Goal: Task Accomplishment & Management: Manage account settings

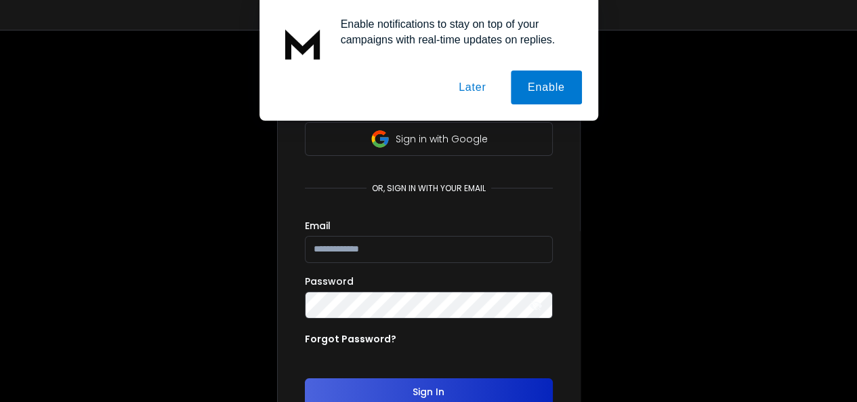
click at [466, 93] on button "Later" at bounding box center [472, 87] width 61 height 34
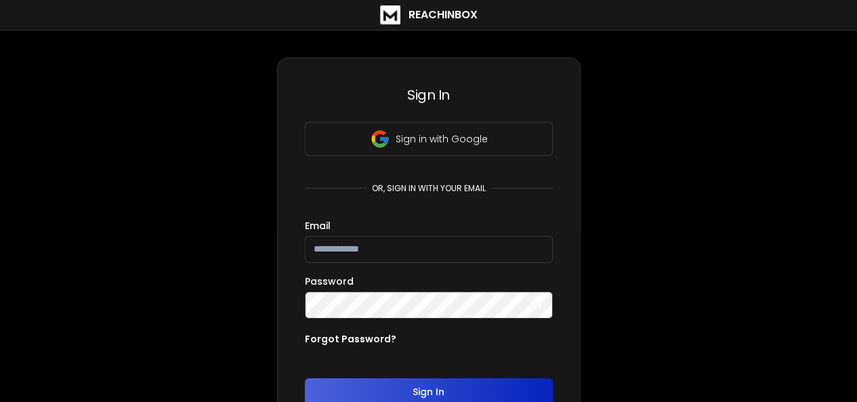
click at [358, 255] on input "email" at bounding box center [429, 249] width 248 height 27
paste input "**********"
type input "**********"
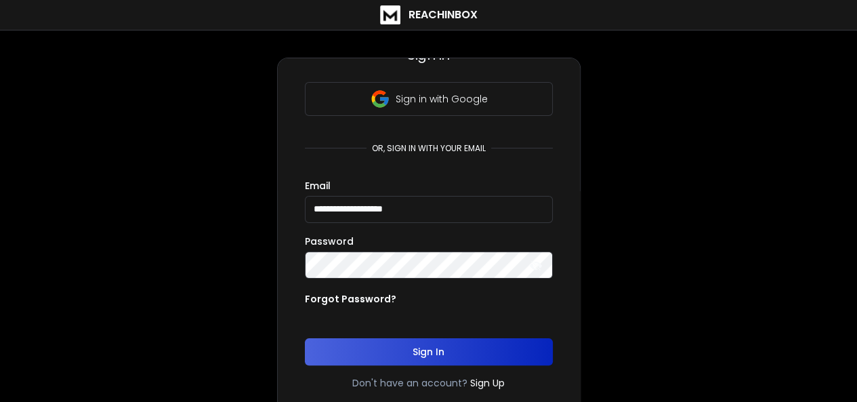
click at [427, 349] on button "Sign In" at bounding box center [429, 351] width 248 height 27
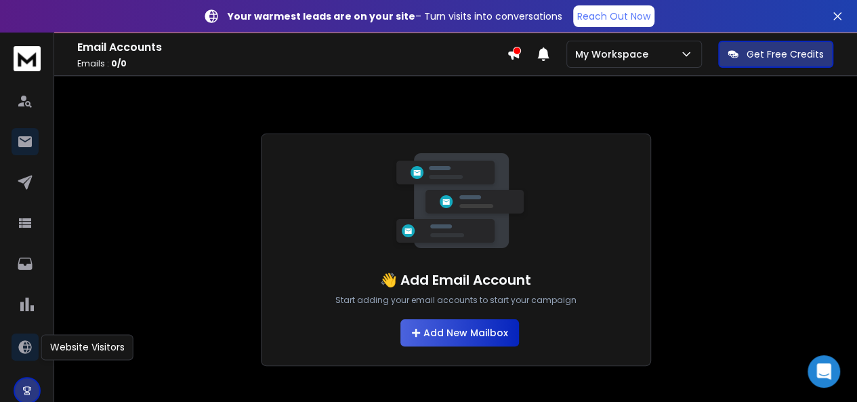
scroll to position [22, 0]
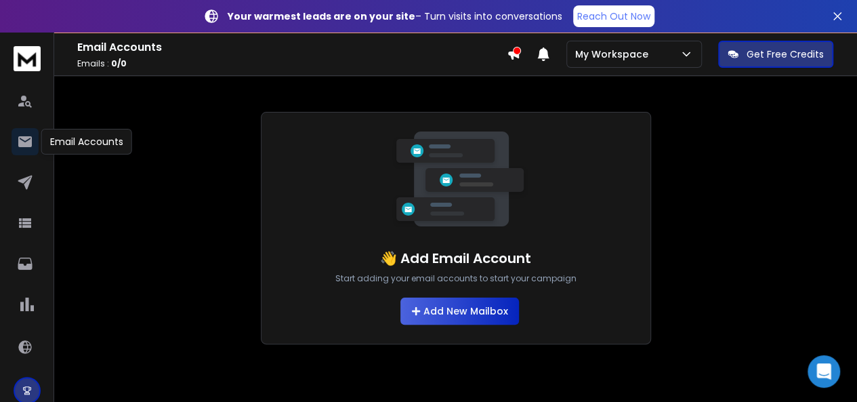
click at [22, 140] on icon at bounding box center [25, 141] width 14 height 11
click at [692, 46] on button "My Workspace" at bounding box center [635, 54] width 136 height 27
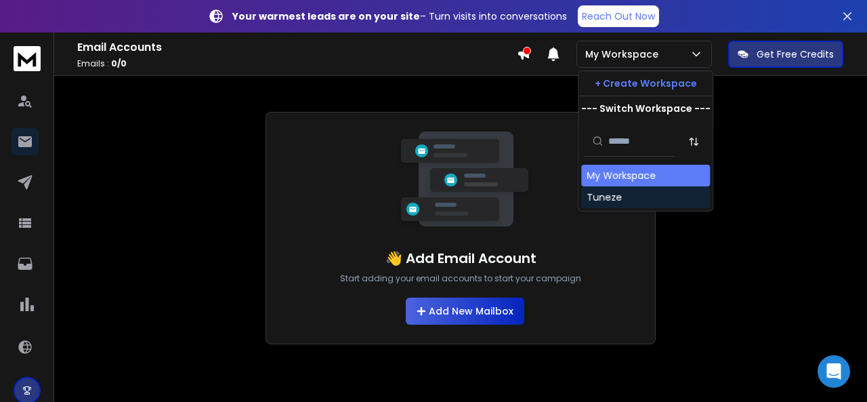
click at [638, 203] on div "Tuneze" at bounding box center [645, 197] width 129 height 22
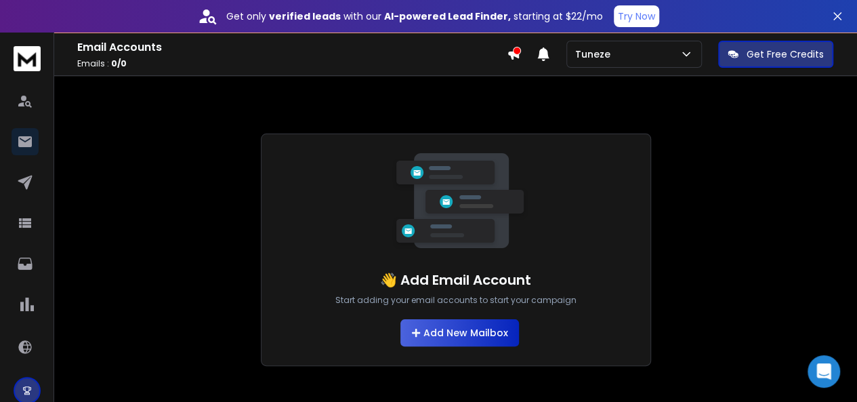
click at [492, 338] on button "Add New Mailbox" at bounding box center [460, 332] width 119 height 27
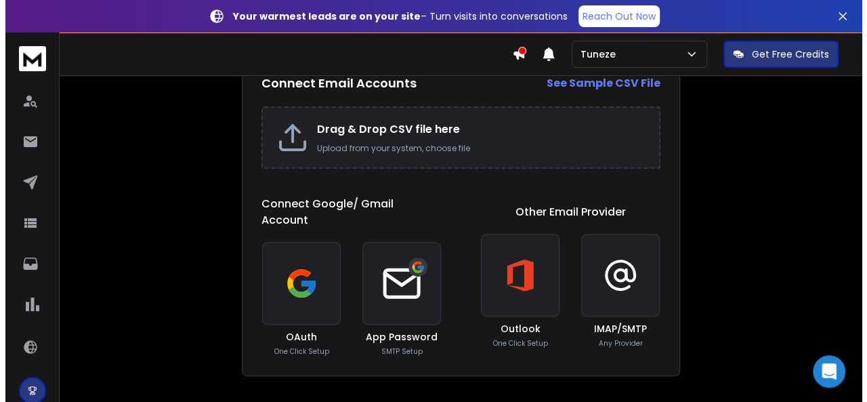
scroll to position [111, 0]
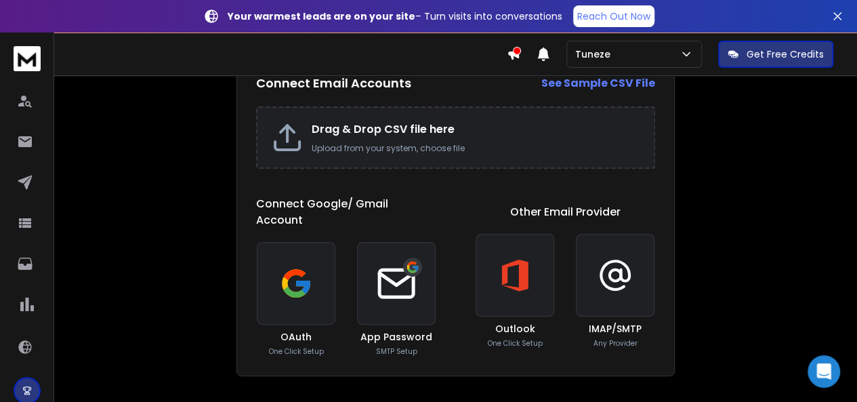
click at [298, 287] on icon at bounding box center [296, 283] width 34 height 41
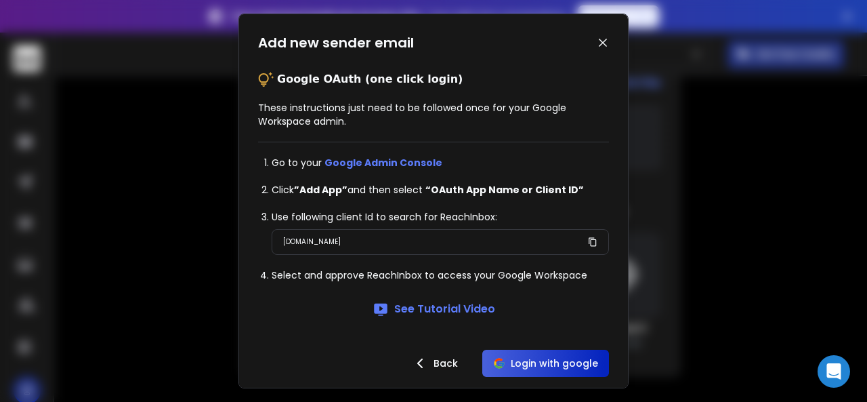
click at [569, 363] on button "Login with google" at bounding box center [546, 363] width 127 height 27
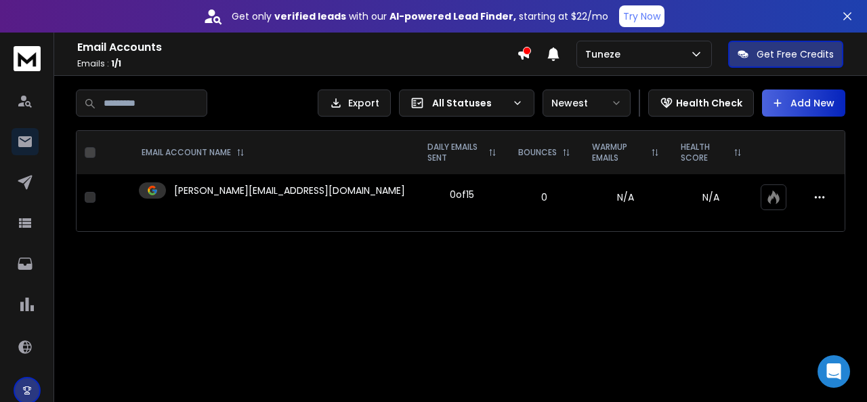
click at [817, 104] on button "Add New" at bounding box center [803, 102] width 83 height 27
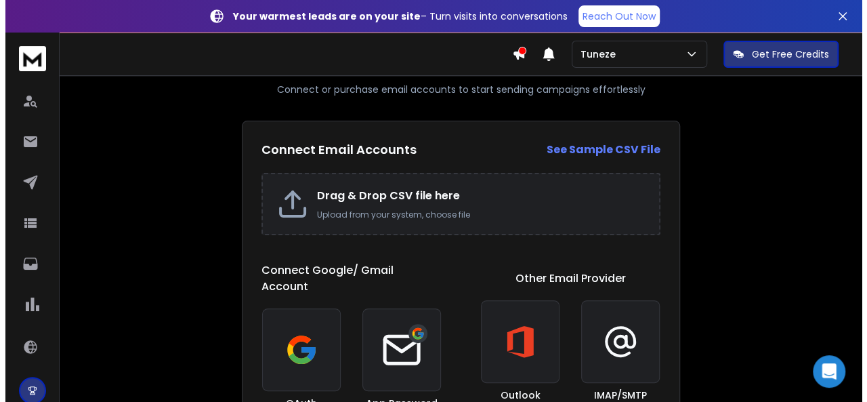
scroll to position [111, 0]
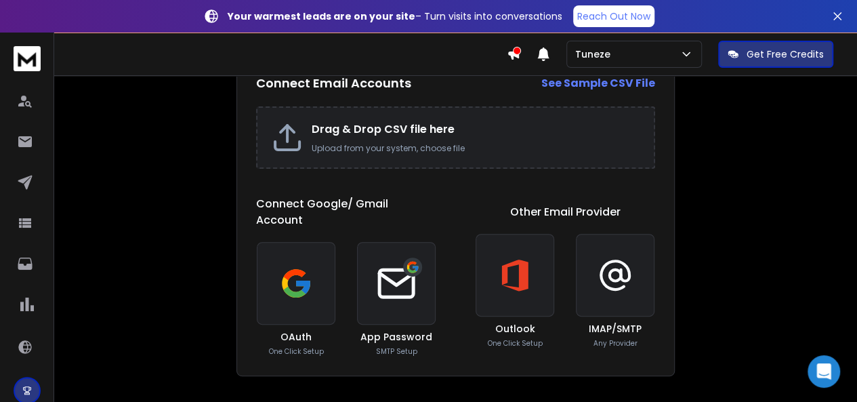
click at [306, 299] on icon at bounding box center [296, 283] width 34 height 41
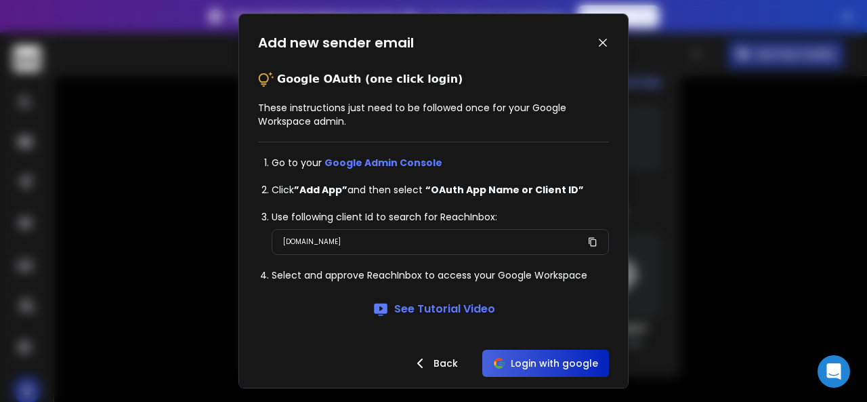
click at [533, 359] on button "Login with google" at bounding box center [546, 363] width 127 height 27
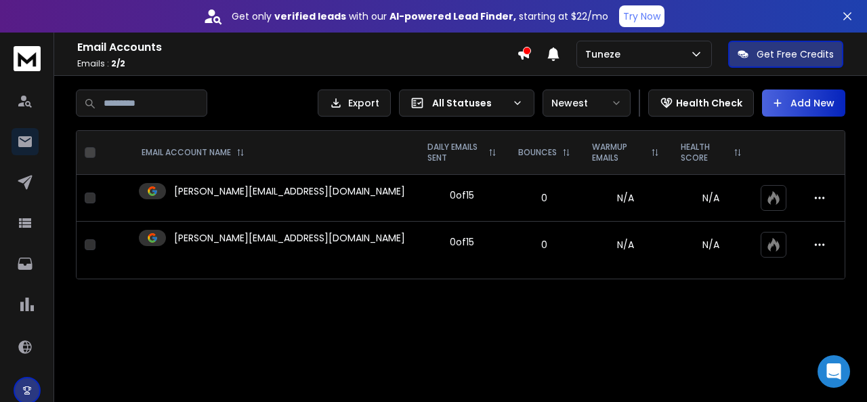
click at [784, 102] on button "Add New" at bounding box center [803, 102] width 83 height 27
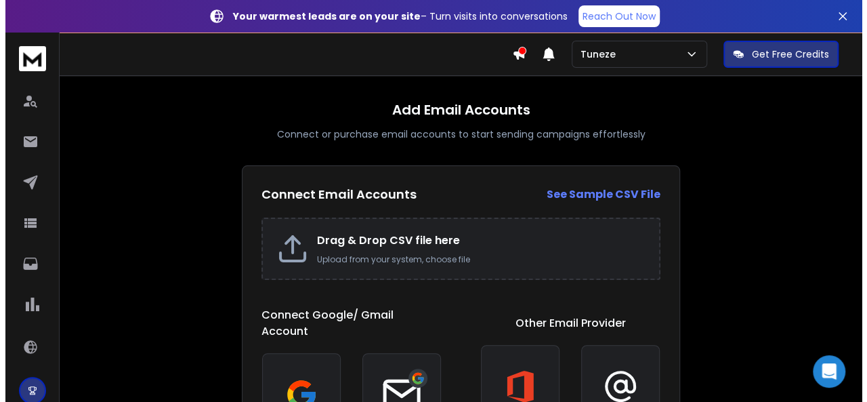
scroll to position [111, 0]
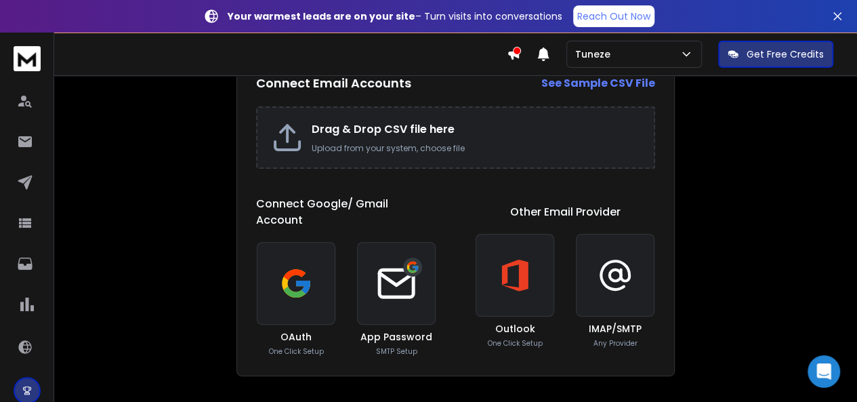
click at [317, 306] on div at bounding box center [296, 283] width 79 height 83
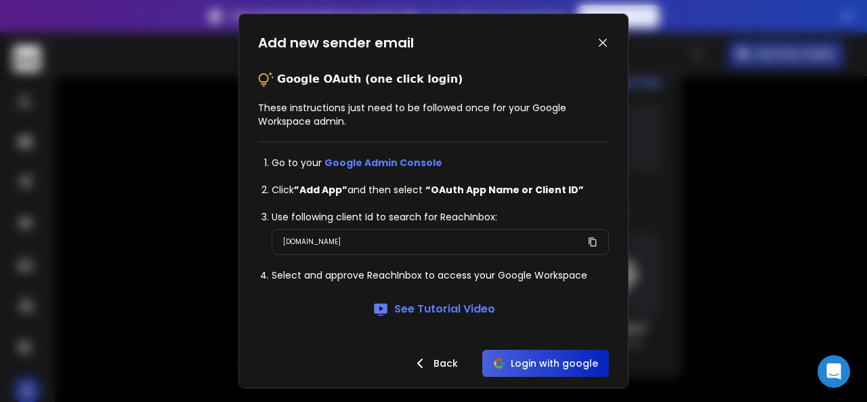
click at [542, 358] on button "Login with google" at bounding box center [546, 363] width 127 height 27
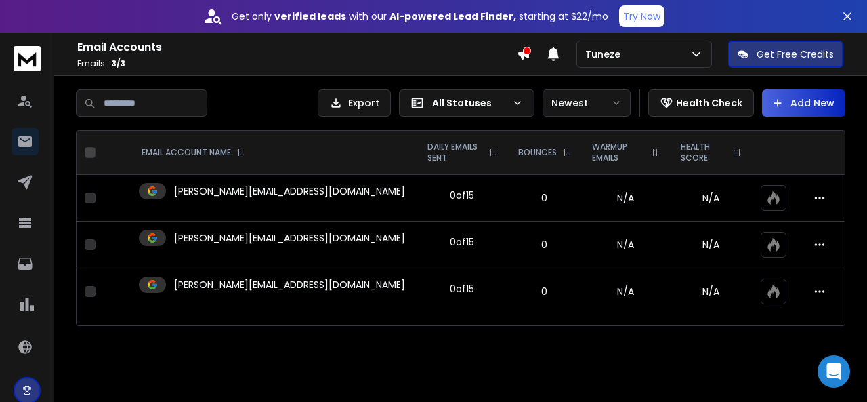
click at [783, 103] on icon at bounding box center [777, 102] width 9 height 9
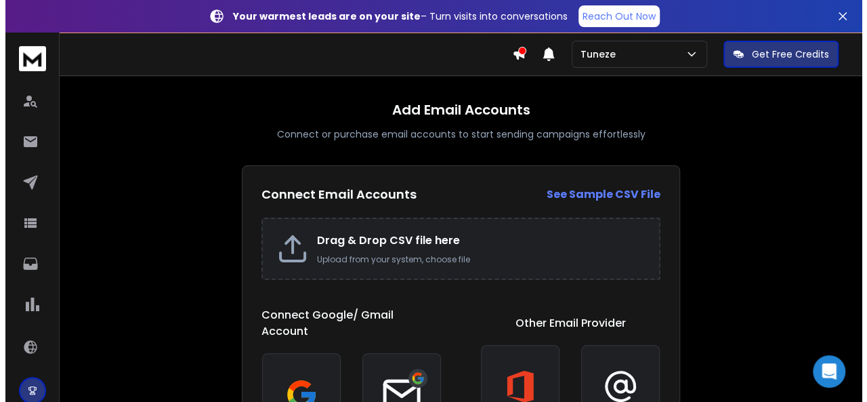
scroll to position [111, 0]
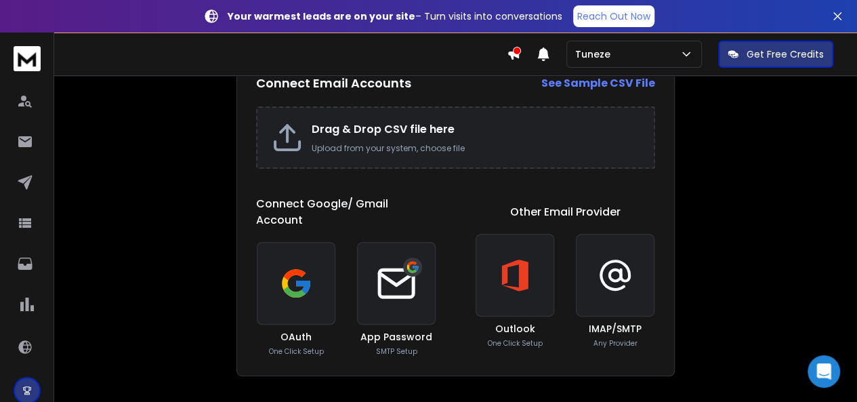
click at [317, 300] on div at bounding box center [296, 283] width 79 height 83
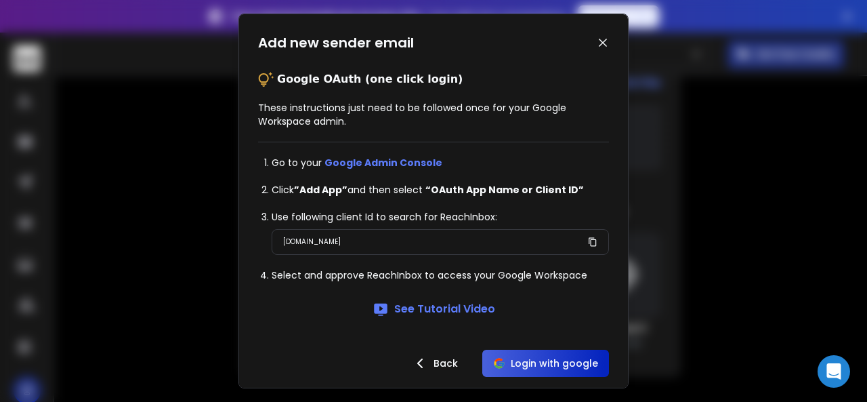
click at [533, 367] on button "Login with google" at bounding box center [546, 363] width 127 height 27
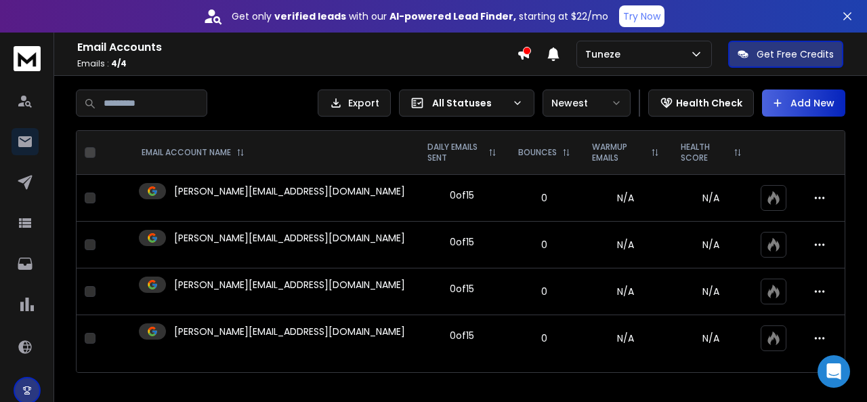
click at [801, 98] on button "Add New" at bounding box center [803, 102] width 83 height 27
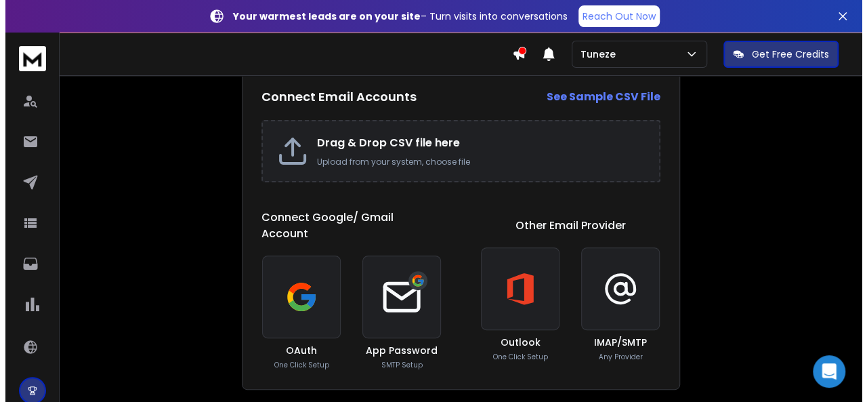
scroll to position [111, 0]
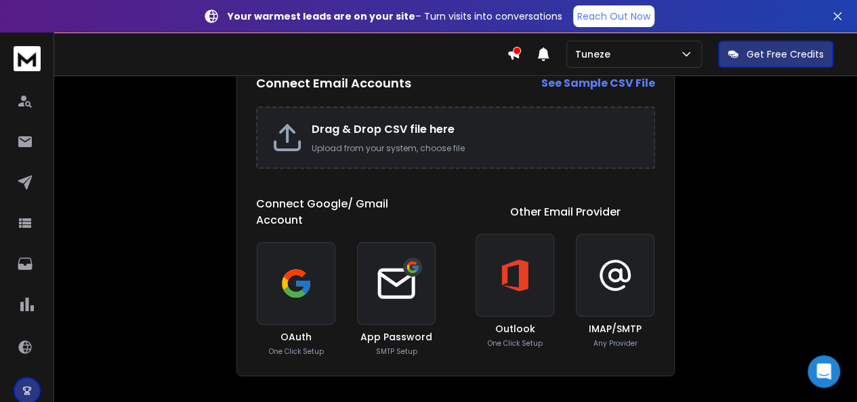
click at [310, 281] on icon at bounding box center [303, 288] width 14 height 14
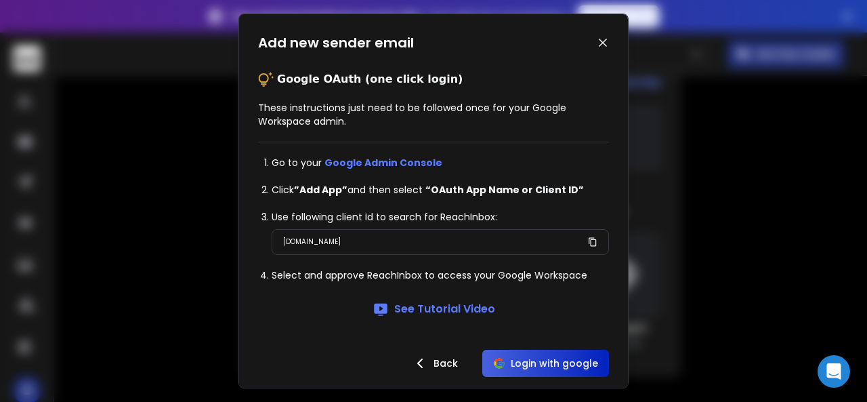
click at [535, 359] on button "Login with google" at bounding box center [546, 363] width 127 height 27
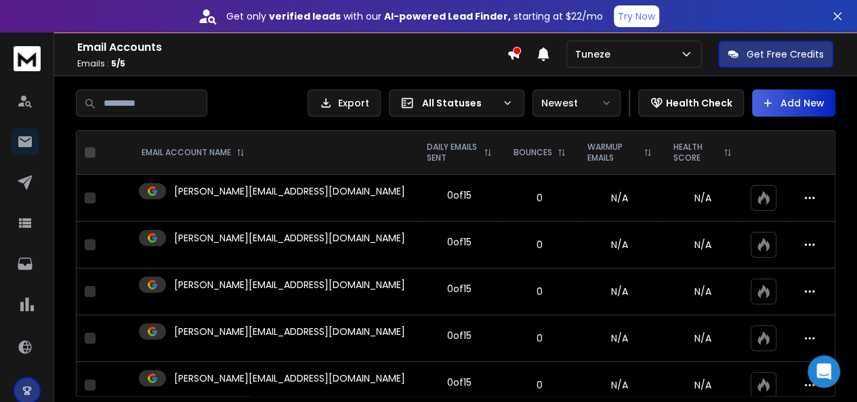
click at [771, 101] on icon at bounding box center [767, 102] width 9 height 9
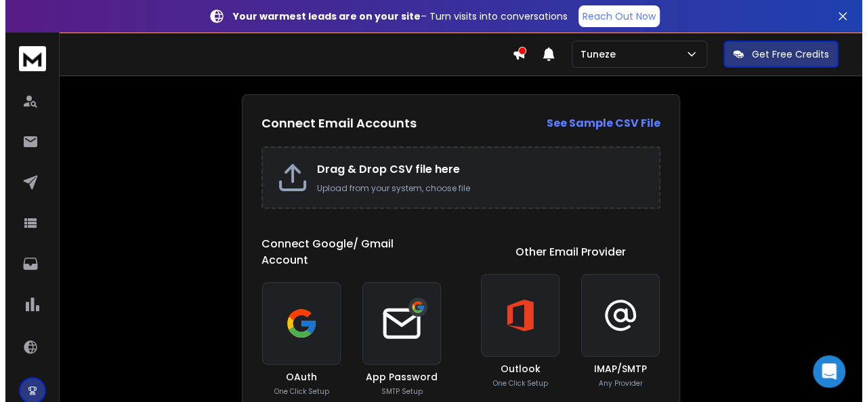
scroll to position [111, 0]
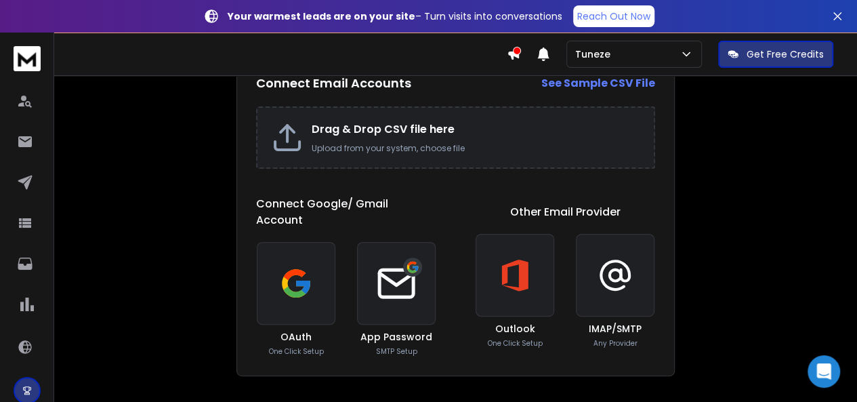
click at [302, 252] on div at bounding box center [296, 283] width 79 height 83
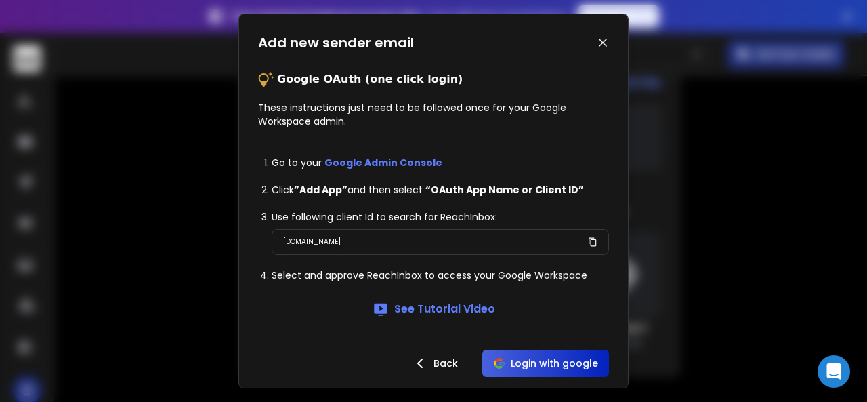
click at [571, 357] on button "Login with google" at bounding box center [546, 363] width 127 height 27
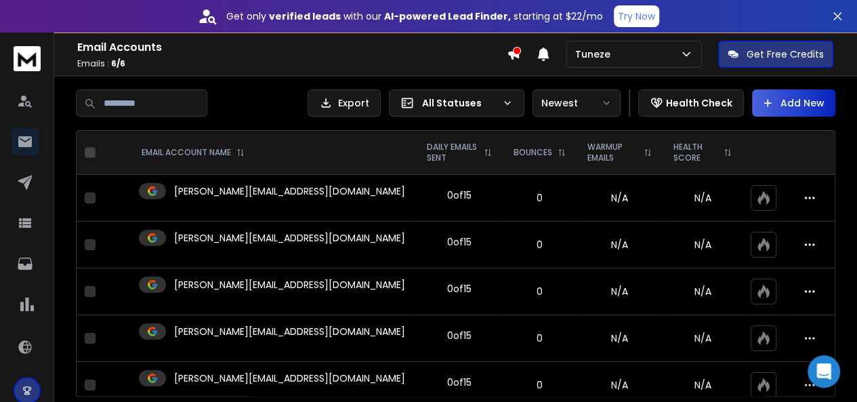
click at [789, 96] on button "Add New" at bounding box center [793, 102] width 83 height 27
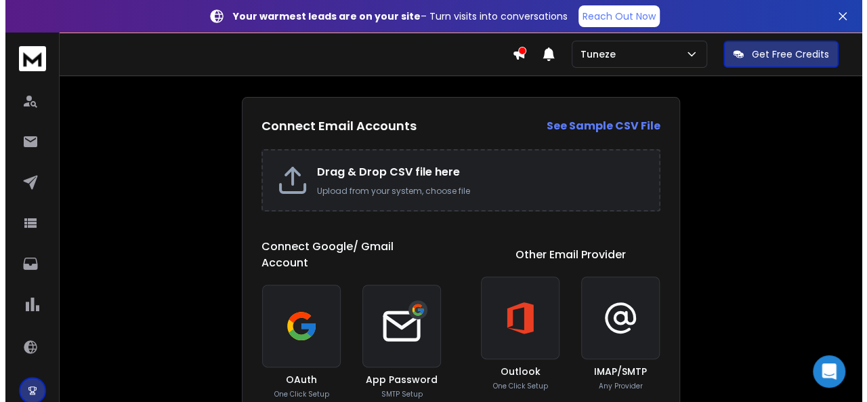
scroll to position [111, 0]
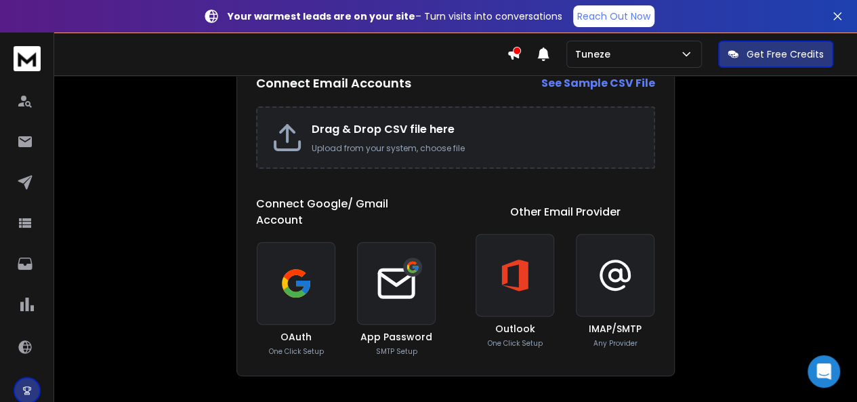
click at [299, 281] on icon at bounding box center [303, 288] width 14 height 14
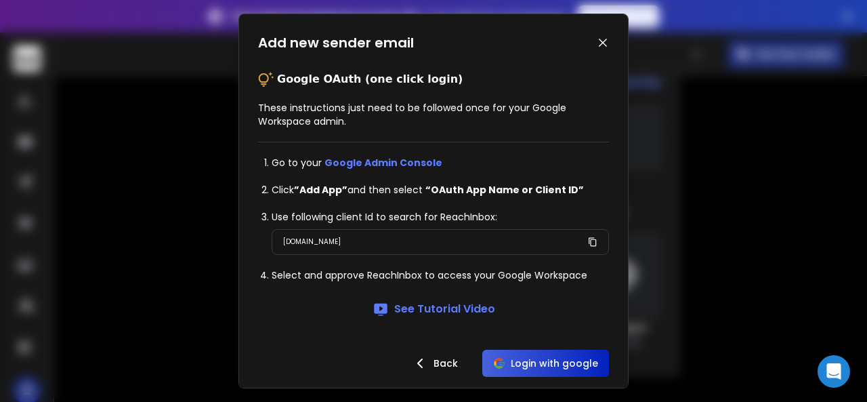
click at [539, 361] on button "Login with google" at bounding box center [546, 363] width 127 height 27
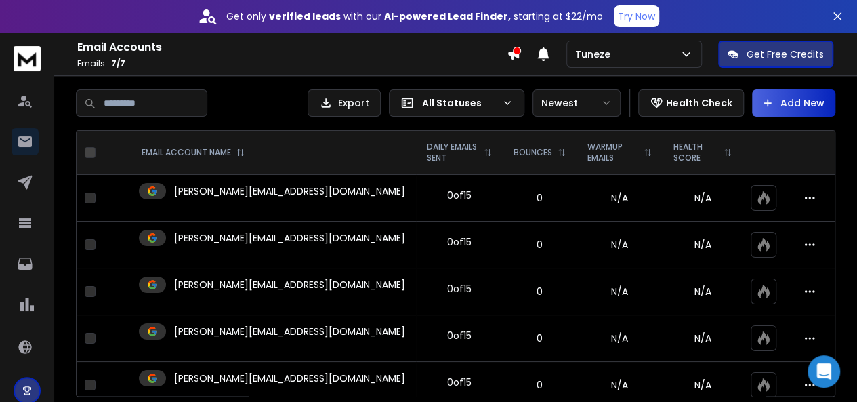
click at [806, 105] on button "Add New" at bounding box center [793, 102] width 83 height 27
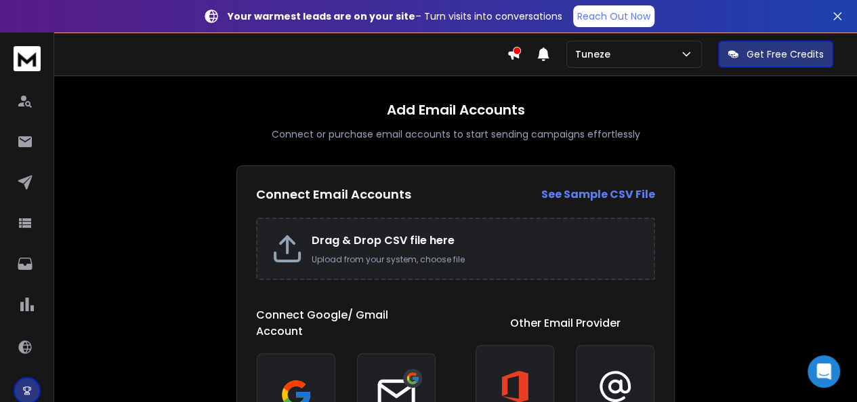
click at [306, 374] on icon at bounding box center [296, 394] width 34 height 41
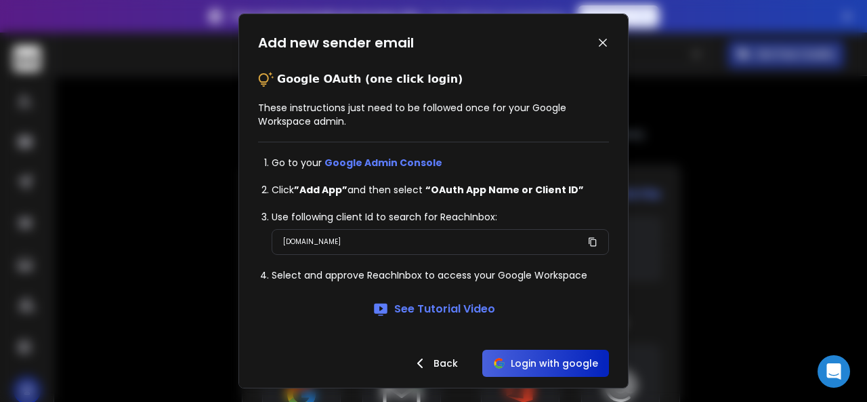
click at [544, 361] on button "Login with google" at bounding box center [546, 363] width 127 height 27
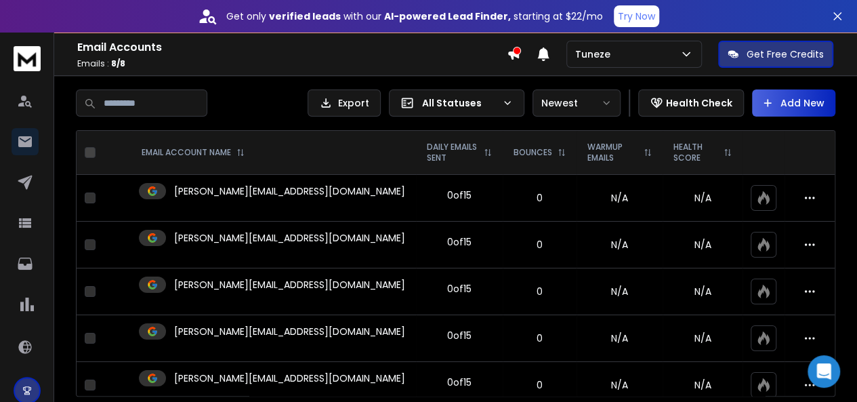
click at [791, 109] on button "Add New" at bounding box center [793, 102] width 83 height 27
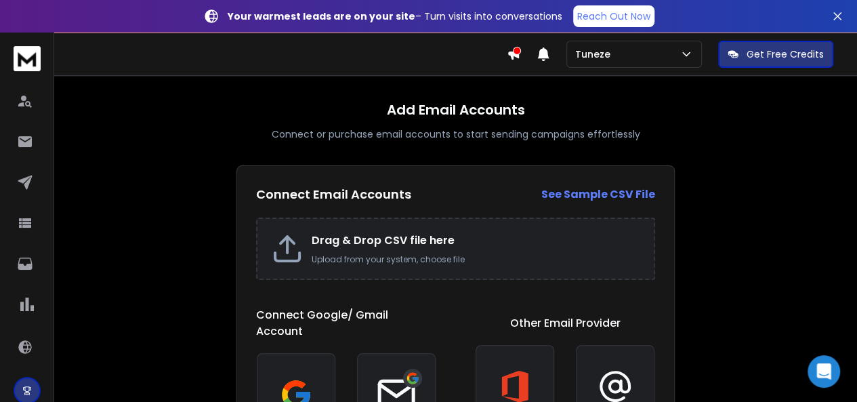
click at [311, 380] on icon at bounding box center [296, 394] width 34 height 41
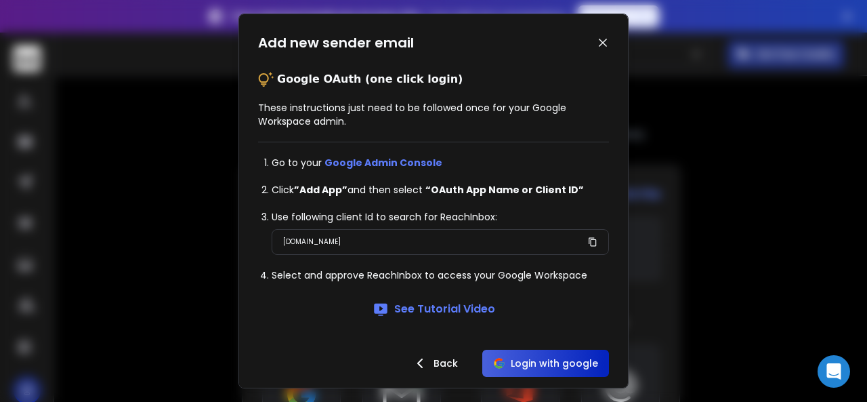
click at [561, 359] on button "Login with google" at bounding box center [546, 363] width 127 height 27
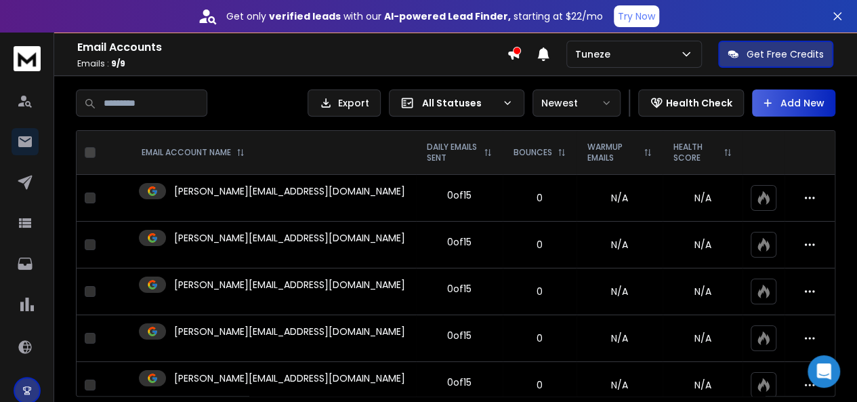
click at [806, 98] on button "Add New" at bounding box center [793, 102] width 83 height 27
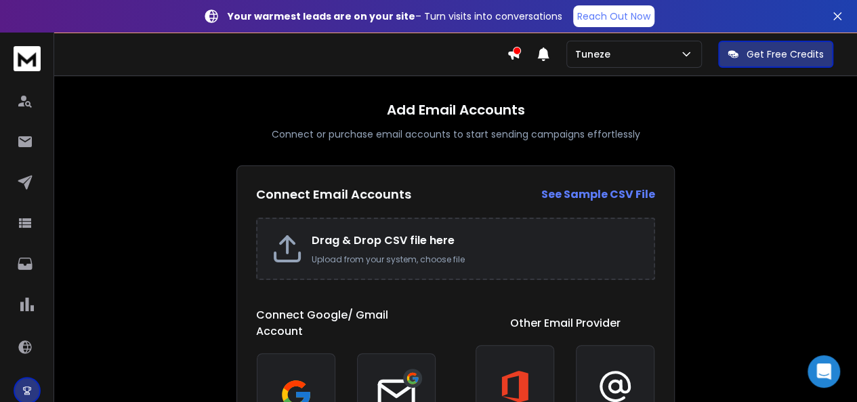
click at [314, 380] on div at bounding box center [296, 394] width 79 height 83
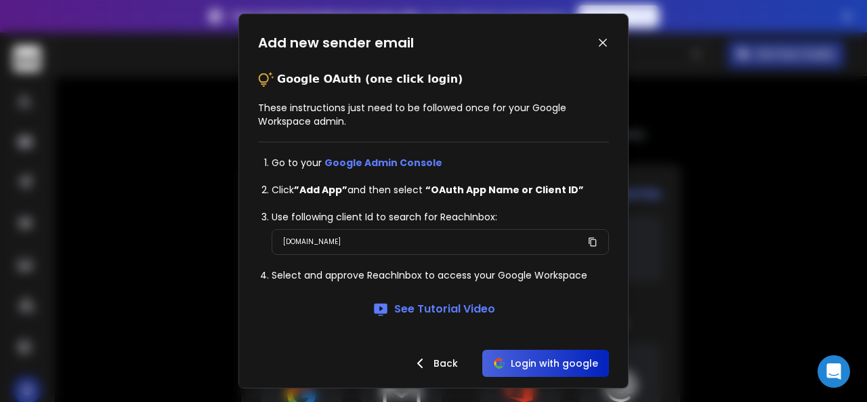
click at [546, 357] on button "Login with google" at bounding box center [546, 363] width 127 height 27
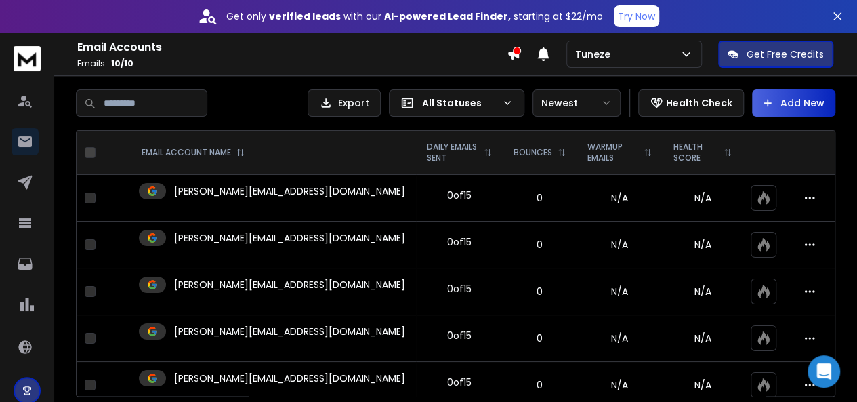
click at [796, 106] on button "Add New" at bounding box center [793, 102] width 83 height 27
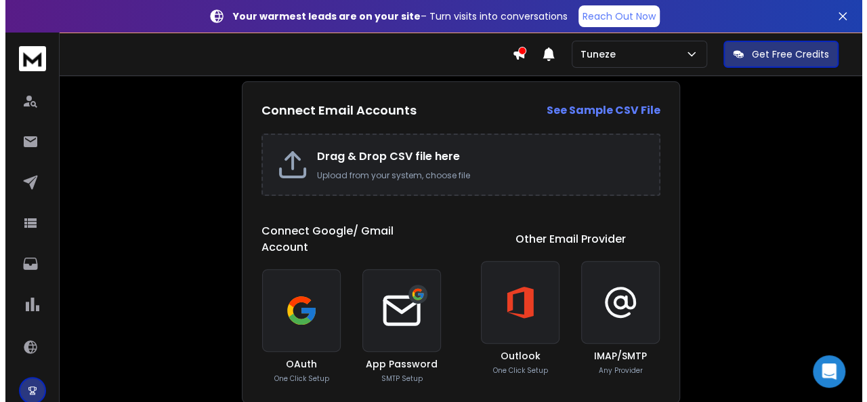
scroll to position [111, 0]
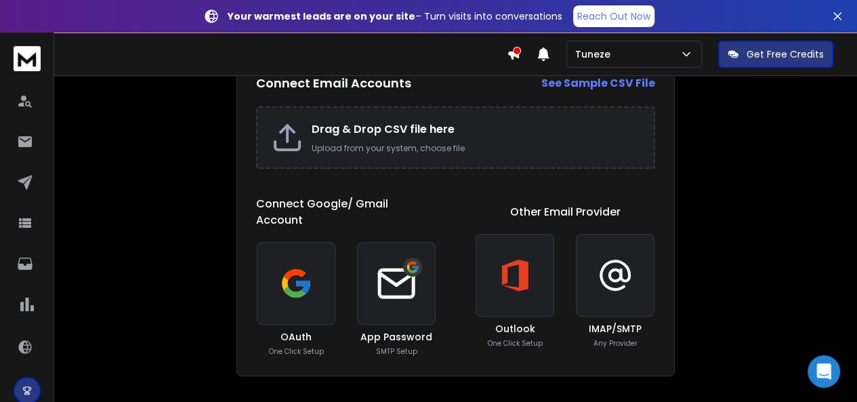
click at [292, 287] on icon at bounding box center [296, 283] width 34 height 41
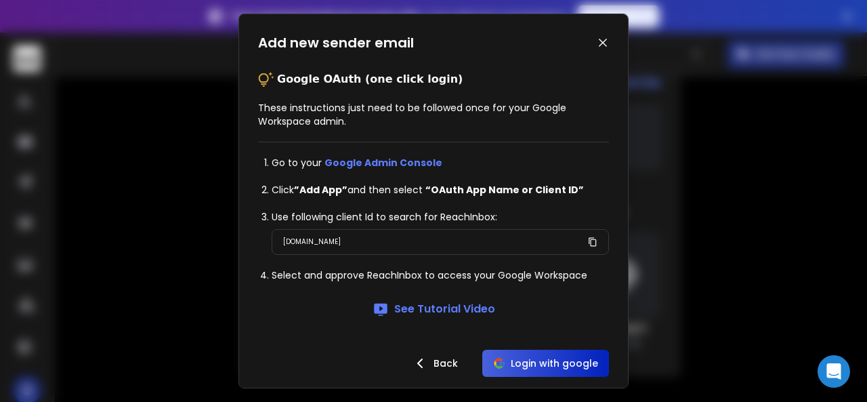
click at [567, 363] on button "Login with google" at bounding box center [546, 363] width 127 height 27
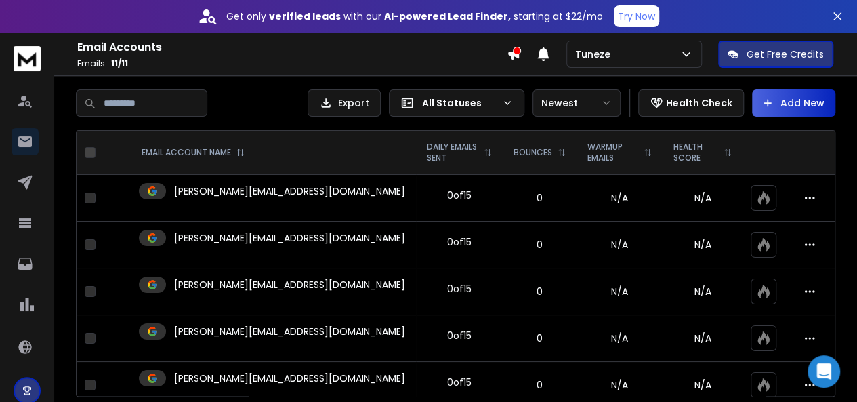
click at [781, 100] on button "Add New" at bounding box center [793, 102] width 83 height 27
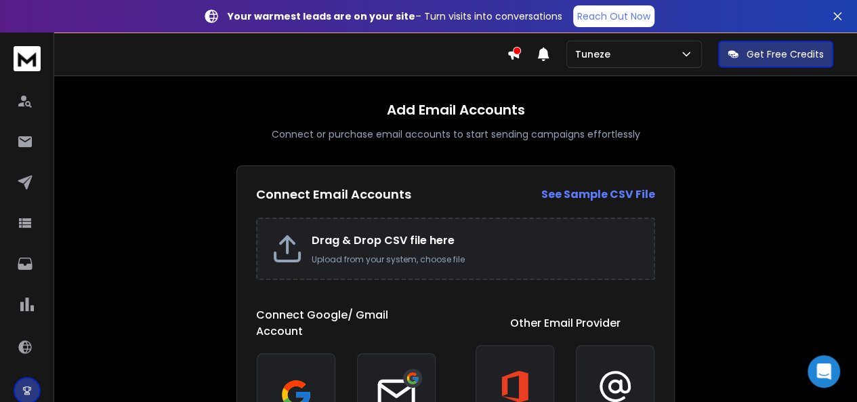
click at [318, 375] on div at bounding box center [296, 394] width 79 height 83
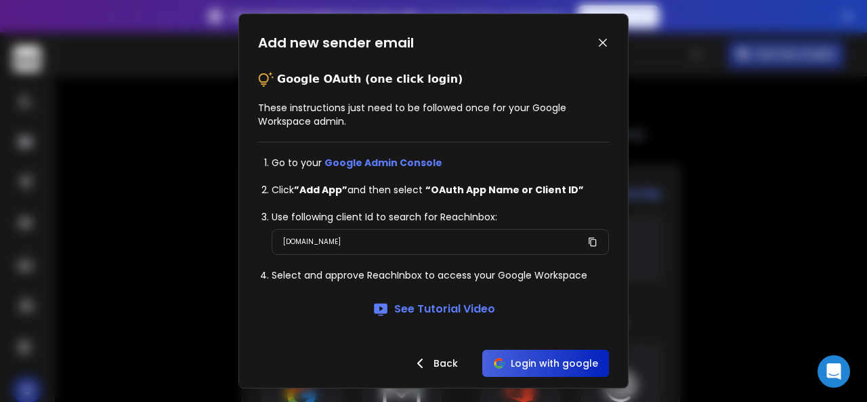
click at [577, 366] on button "Login with google" at bounding box center [546, 363] width 127 height 27
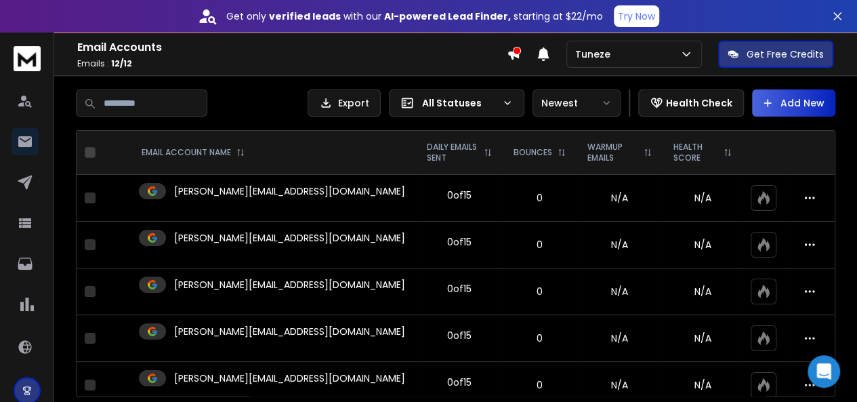
click at [813, 102] on button "Add New" at bounding box center [793, 102] width 83 height 27
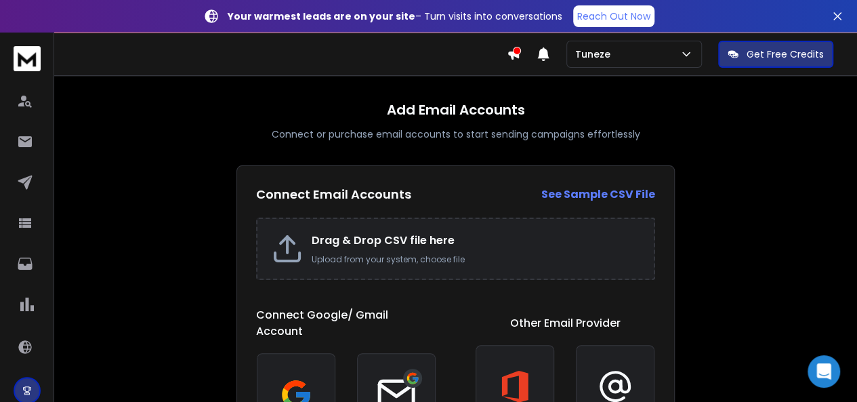
click at [310, 371] on div at bounding box center [296, 394] width 79 height 83
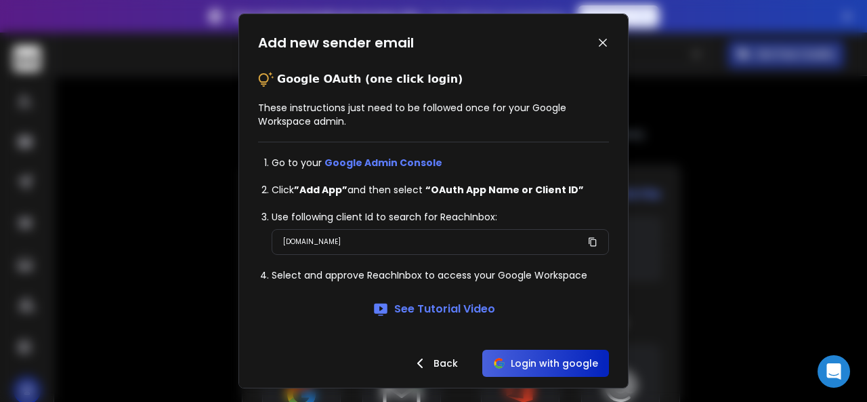
click at [565, 353] on button "Login with google" at bounding box center [546, 363] width 127 height 27
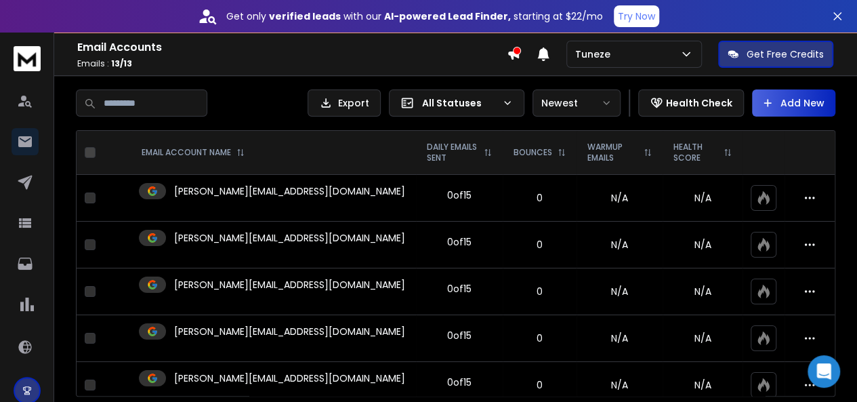
click at [785, 100] on button "Add New" at bounding box center [793, 102] width 83 height 27
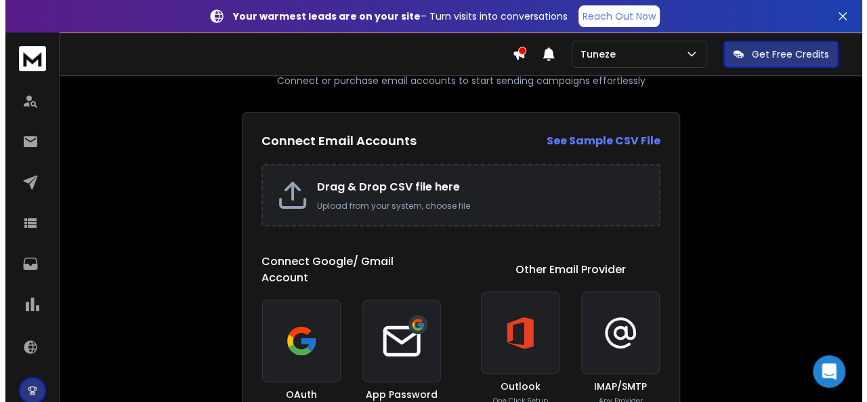
scroll to position [111, 0]
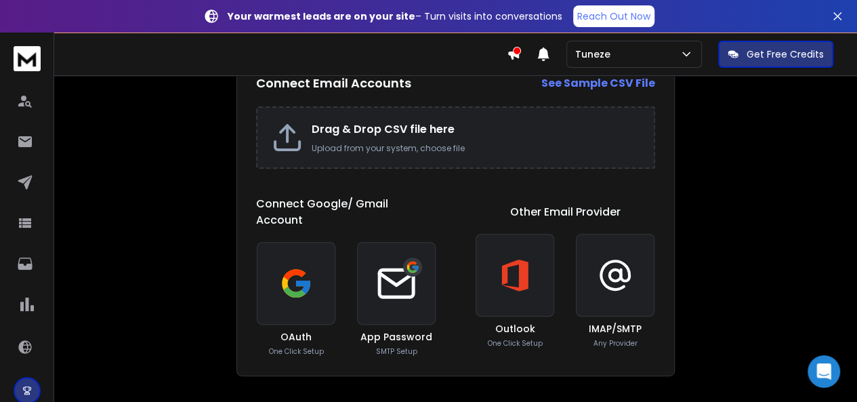
click at [305, 290] on icon at bounding box center [303, 288] width 14 height 14
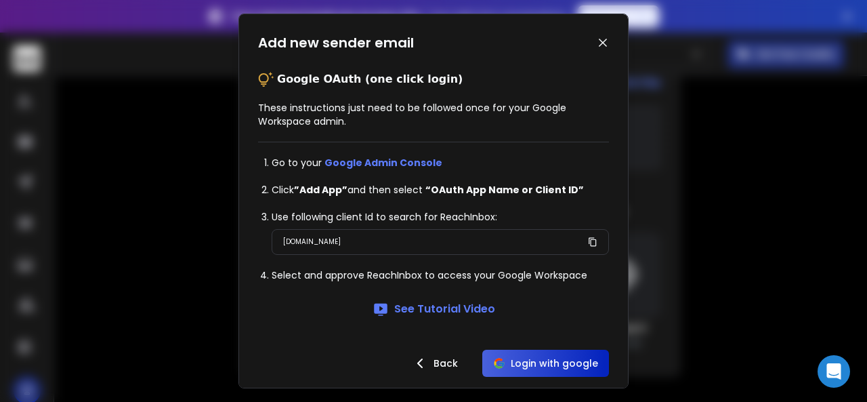
click at [546, 361] on button "Login with google" at bounding box center [546, 363] width 127 height 27
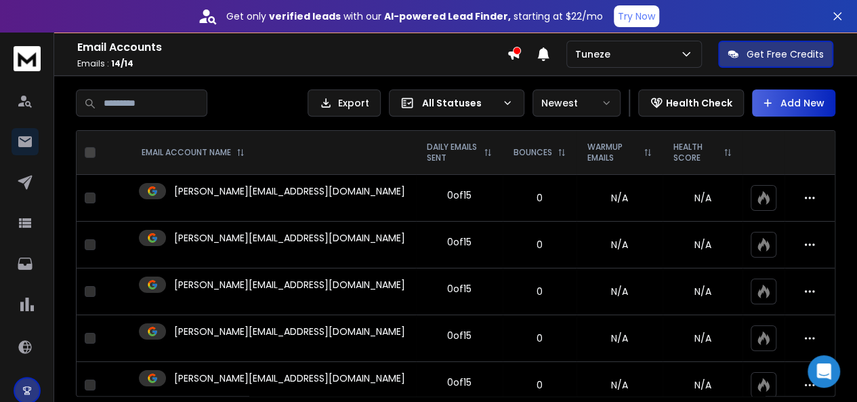
click at [790, 98] on button "Add New" at bounding box center [793, 102] width 83 height 27
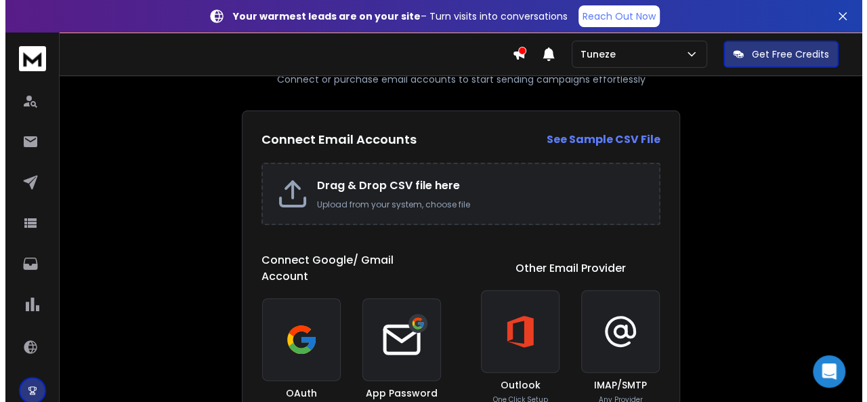
scroll to position [111, 0]
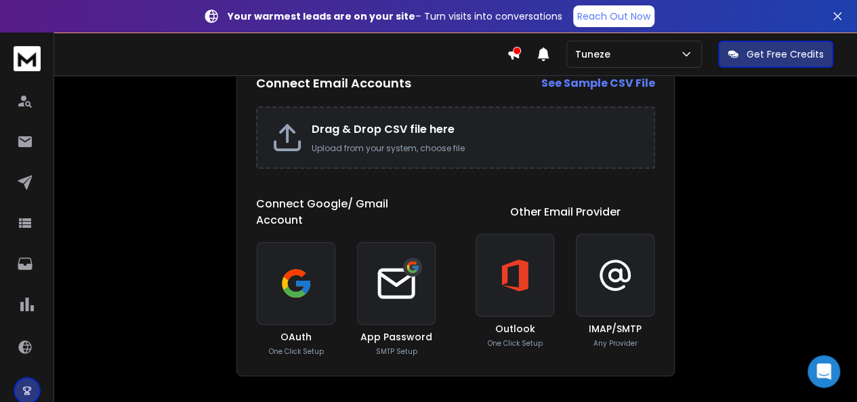
click at [318, 287] on div at bounding box center [296, 283] width 79 height 83
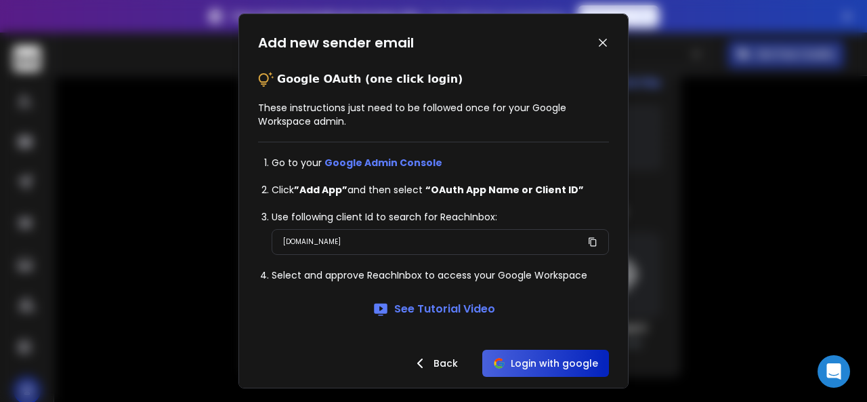
click at [592, 365] on button "Login with google" at bounding box center [546, 363] width 127 height 27
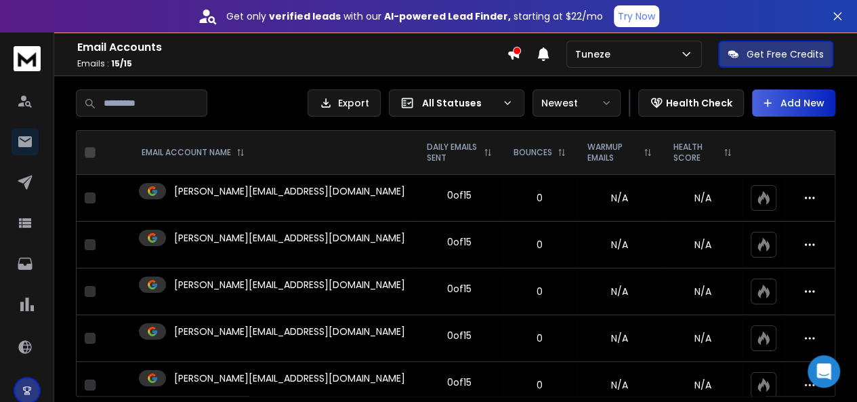
click at [805, 101] on button "Add New" at bounding box center [793, 102] width 83 height 27
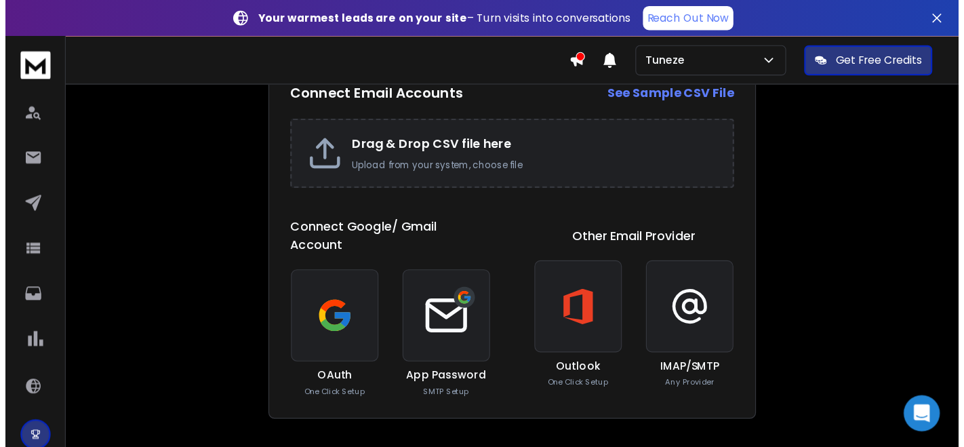
scroll to position [49, 0]
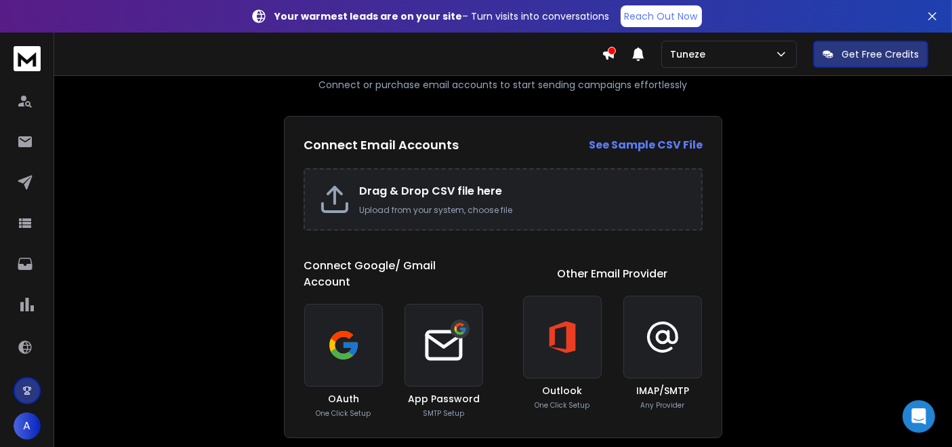
click at [340, 347] on icon at bounding box center [344, 345] width 34 height 41
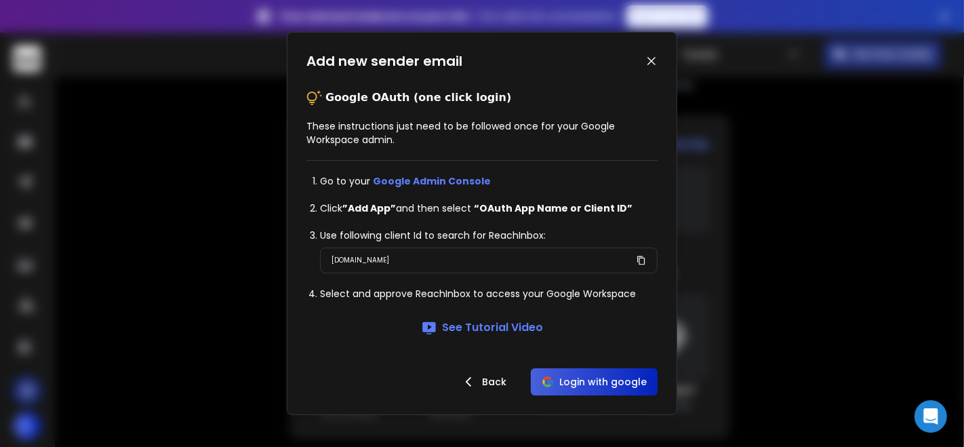
click at [608, 380] on button "Login with google" at bounding box center [594, 381] width 127 height 27
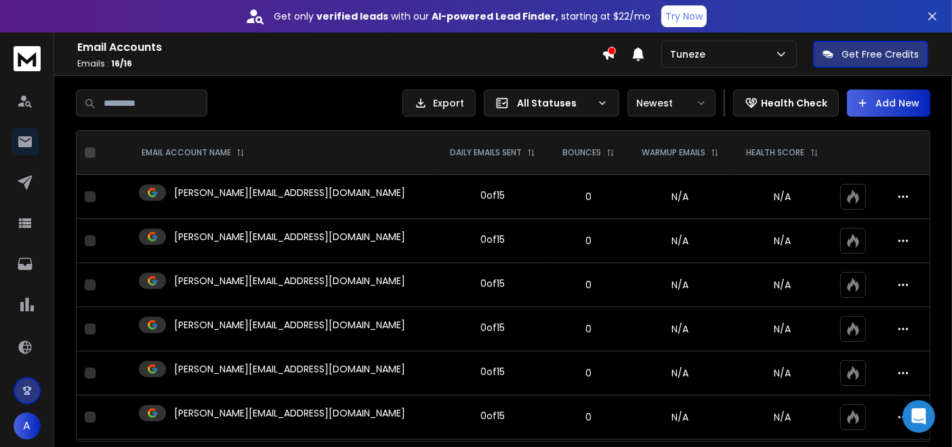
click at [908, 102] on button "Add New" at bounding box center [888, 102] width 83 height 27
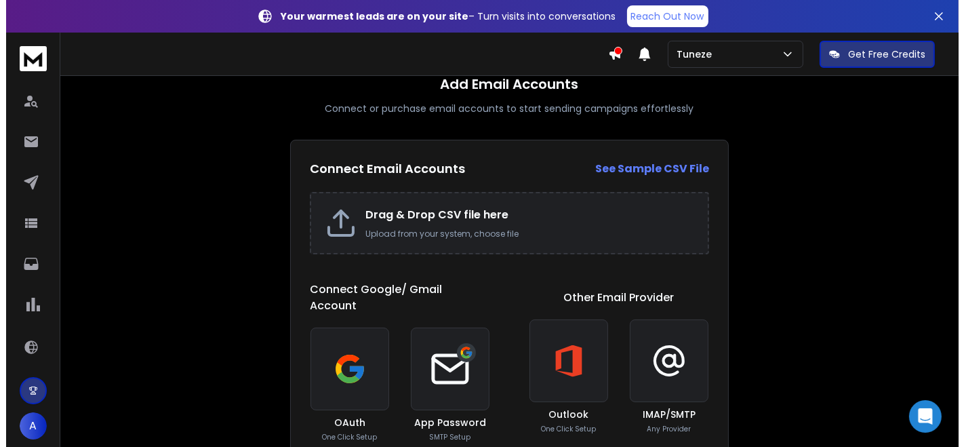
scroll to position [49, 0]
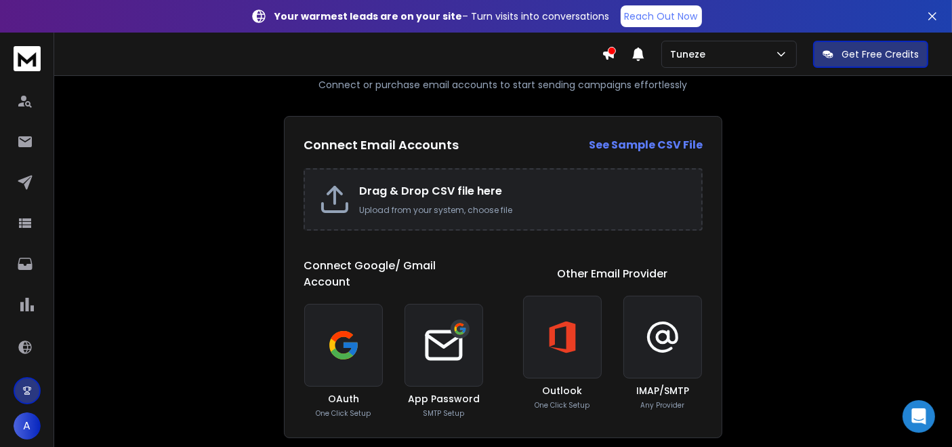
click at [356, 342] on icon at bounding box center [351, 349] width 14 height 14
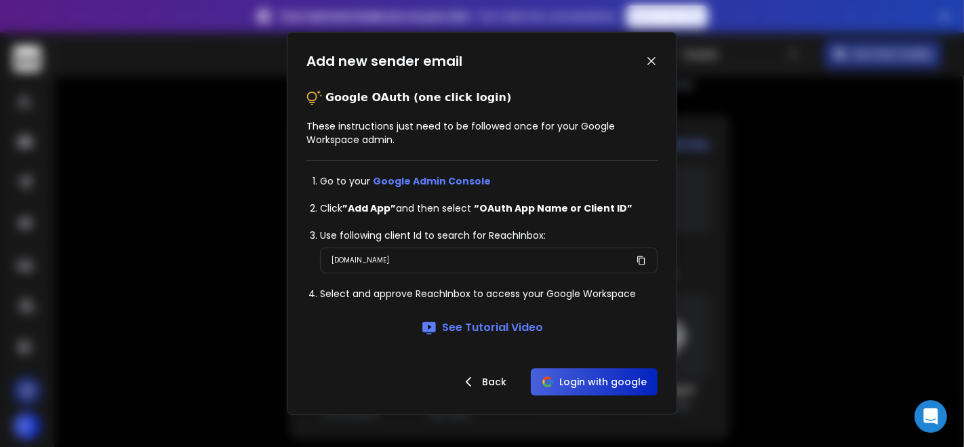
click at [604, 377] on button "Login with google" at bounding box center [594, 381] width 127 height 27
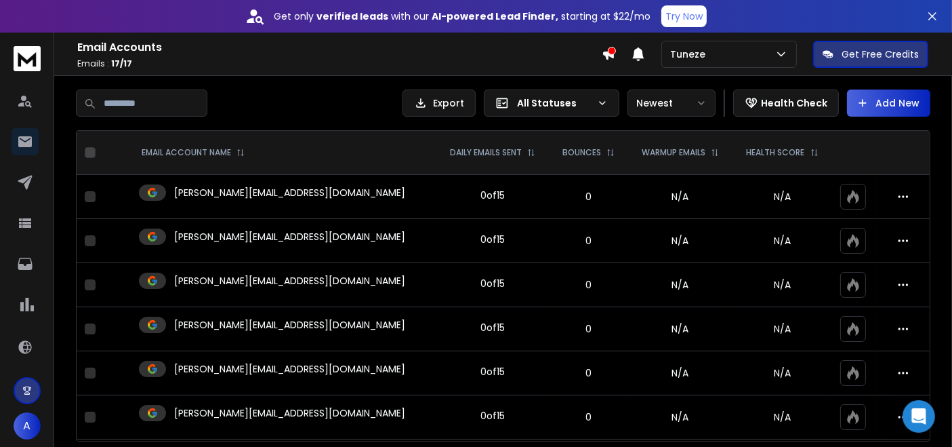
click at [890, 103] on button "Add New" at bounding box center [888, 102] width 83 height 27
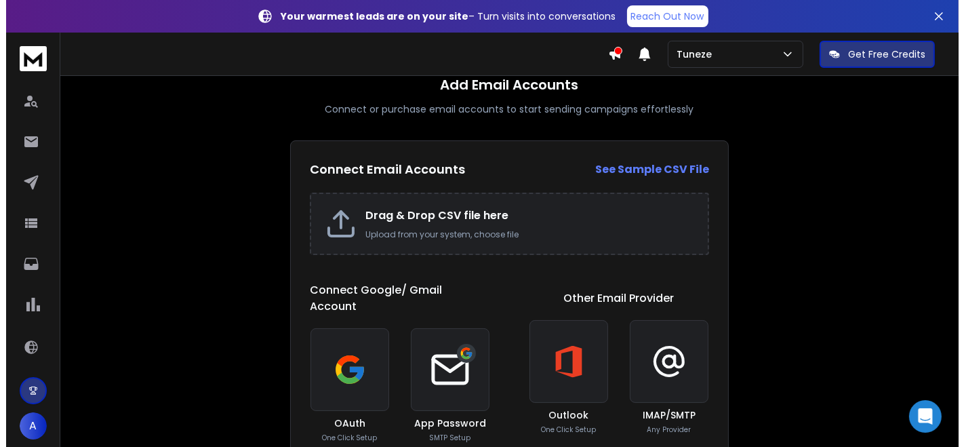
scroll to position [49, 0]
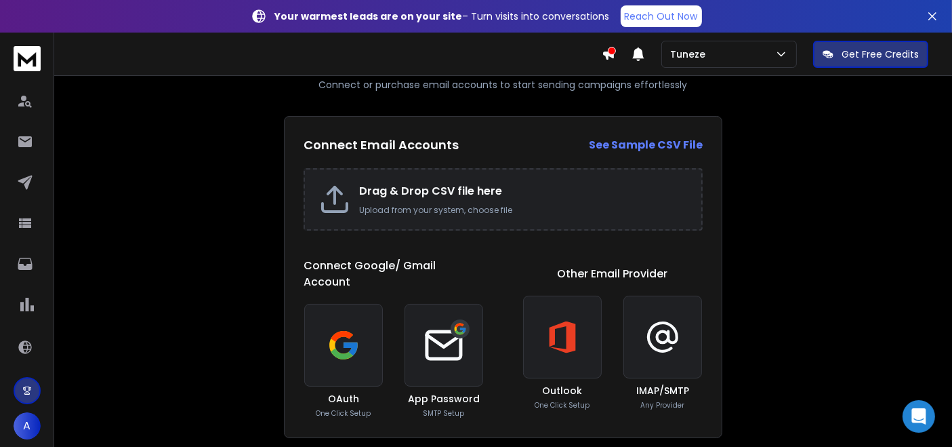
click at [333, 325] on icon at bounding box center [344, 345] width 34 height 41
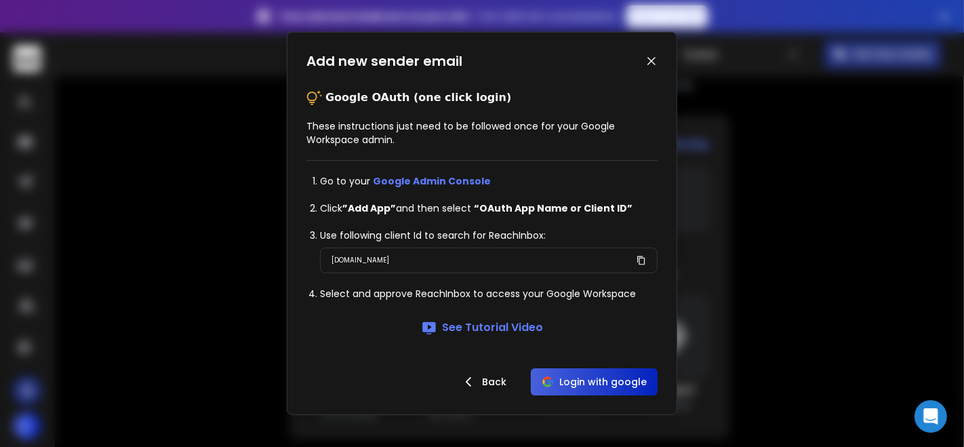
click at [588, 375] on button "Login with google" at bounding box center [594, 381] width 127 height 27
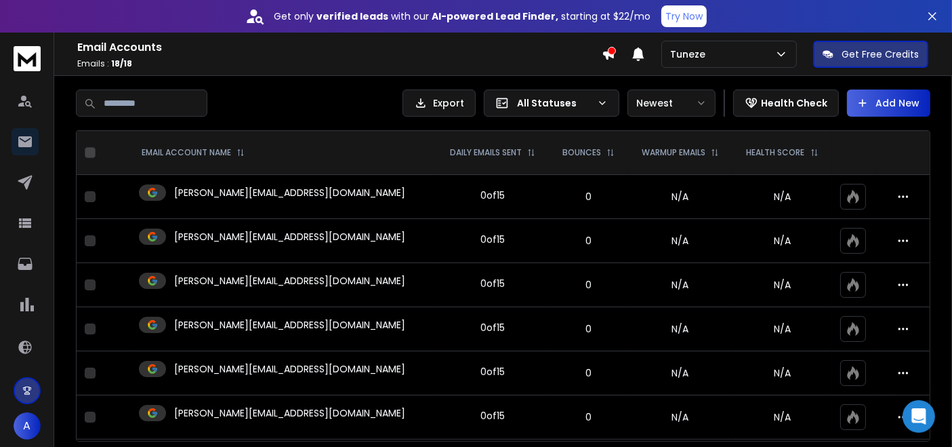
click at [890, 100] on button "Add New" at bounding box center [888, 102] width 83 height 27
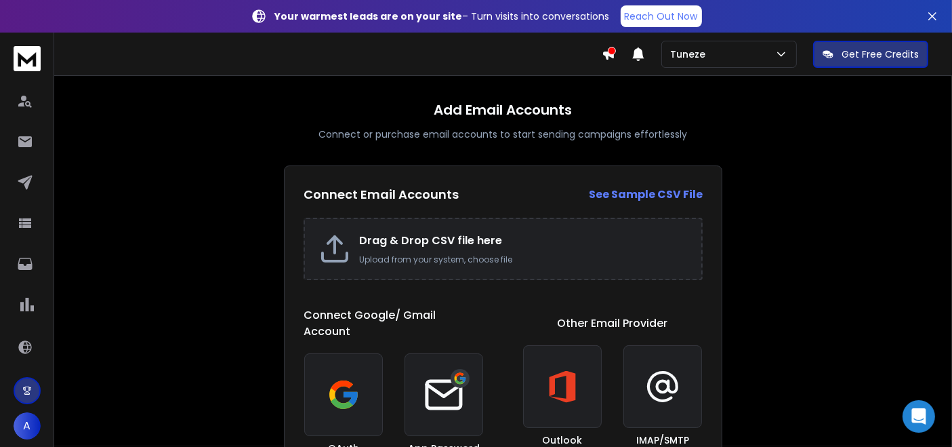
click at [361, 375] on icon at bounding box center [344, 394] width 34 height 41
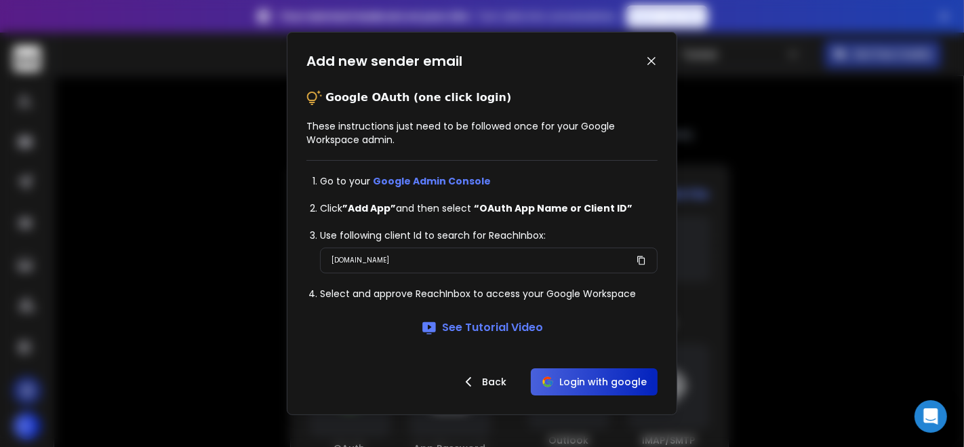
click at [636, 380] on button "Login with google" at bounding box center [594, 381] width 127 height 27
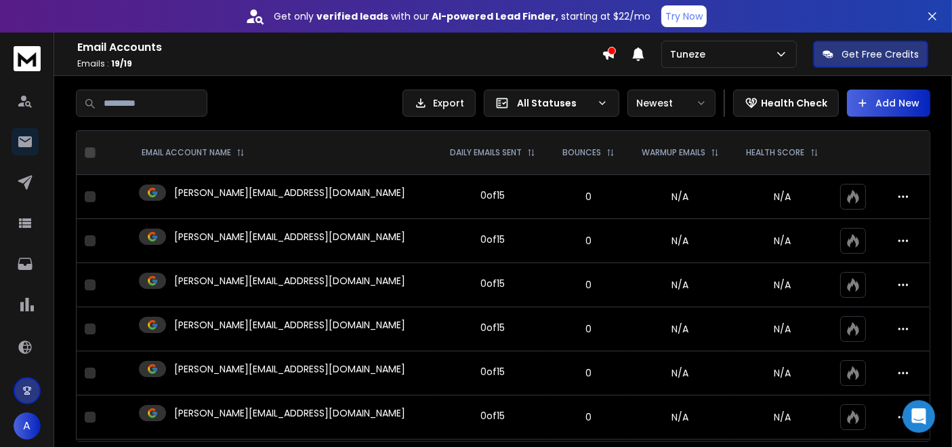
click at [887, 105] on button "Add New" at bounding box center [888, 102] width 83 height 27
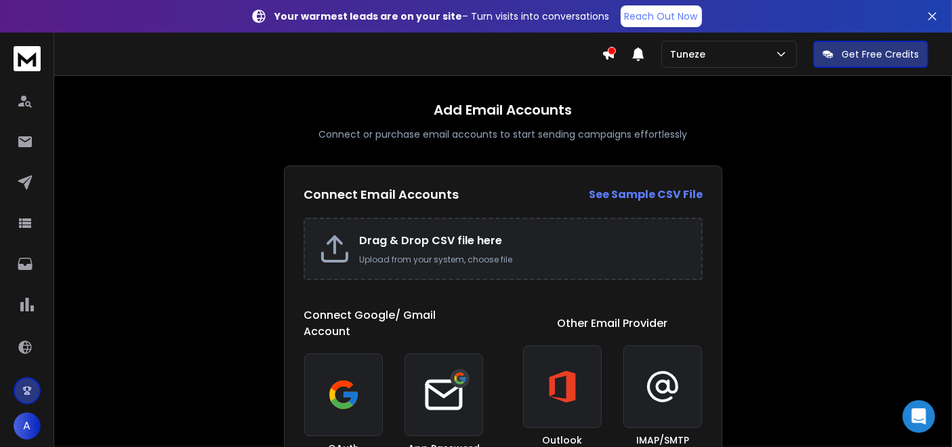
click at [347, 401] on div at bounding box center [343, 394] width 79 height 83
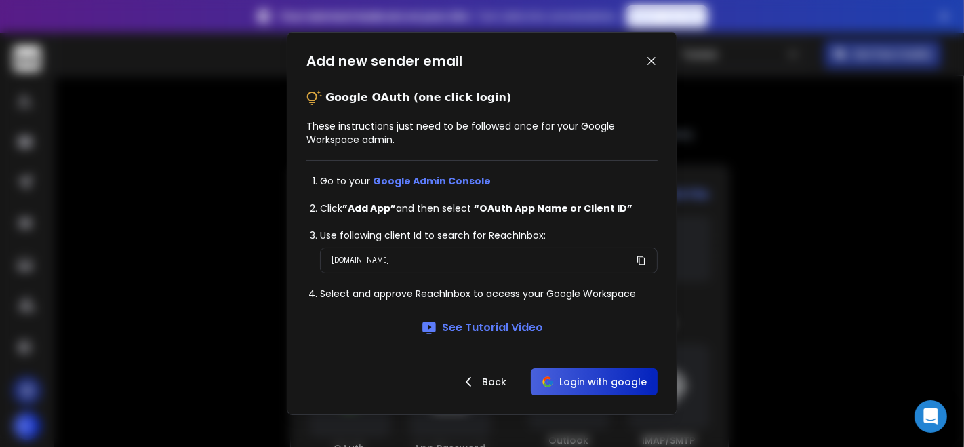
click at [594, 384] on button "Login with google" at bounding box center [594, 381] width 127 height 27
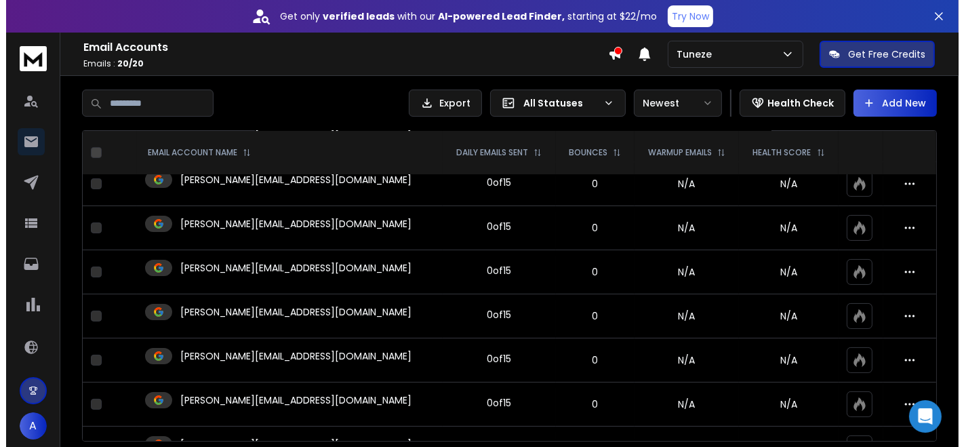
scroll to position [301, 0]
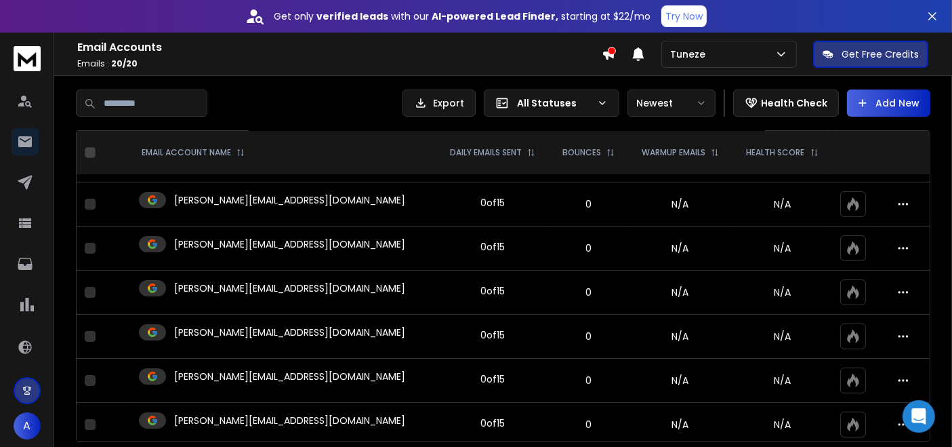
click at [884, 105] on button "Add New" at bounding box center [888, 102] width 83 height 27
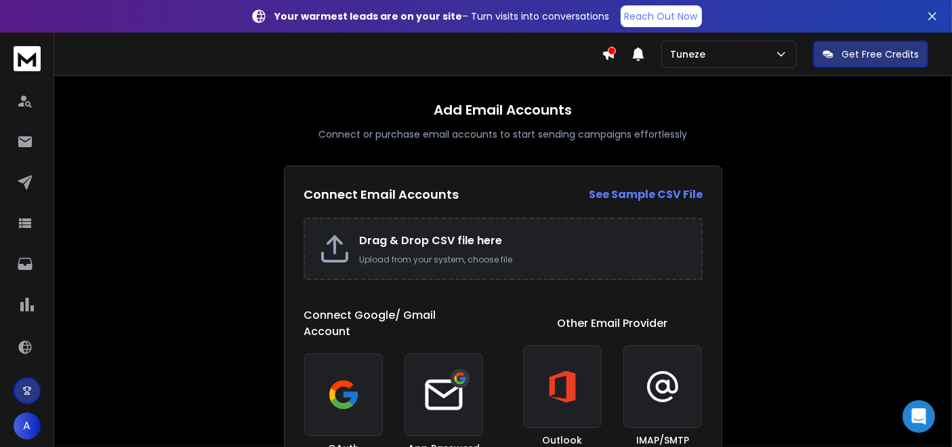
click at [357, 394] on icon at bounding box center [344, 394] width 34 height 41
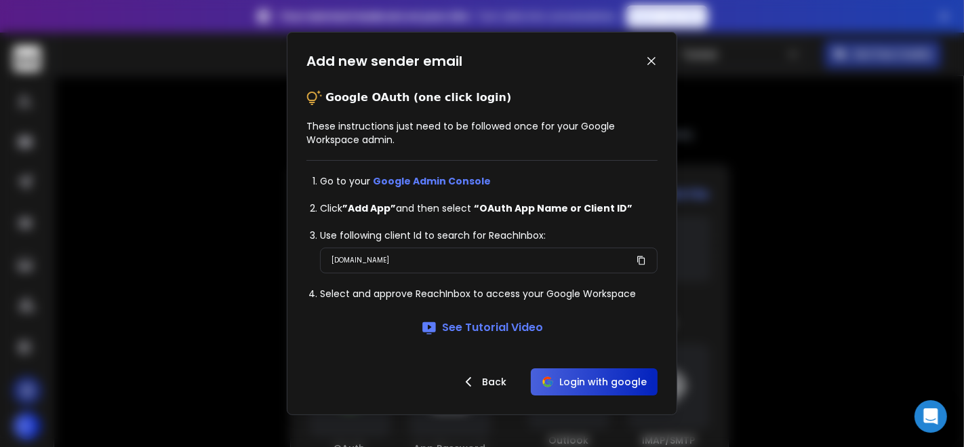
click at [588, 388] on button "Login with google" at bounding box center [594, 381] width 127 height 27
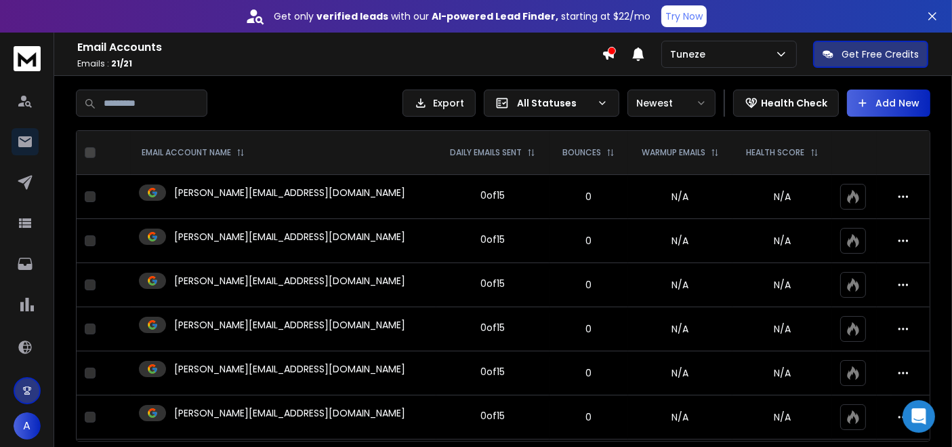
click at [890, 104] on button "Add New" at bounding box center [888, 102] width 83 height 27
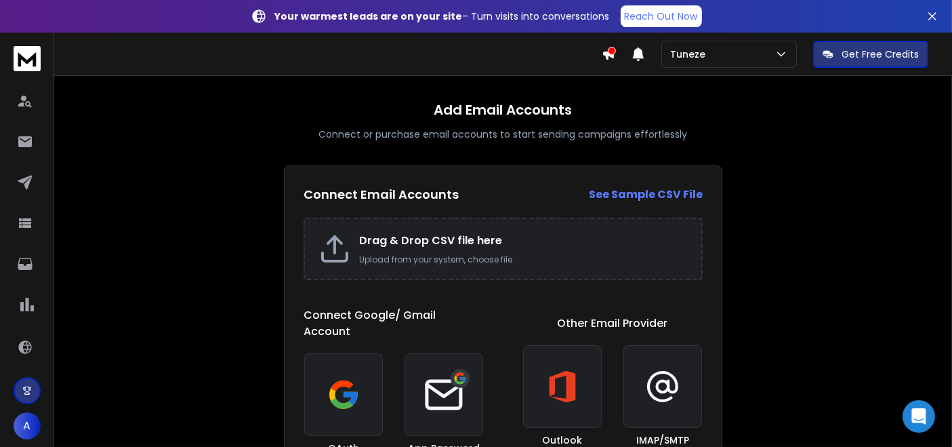
click at [353, 397] on icon at bounding box center [342, 403] width 22 height 12
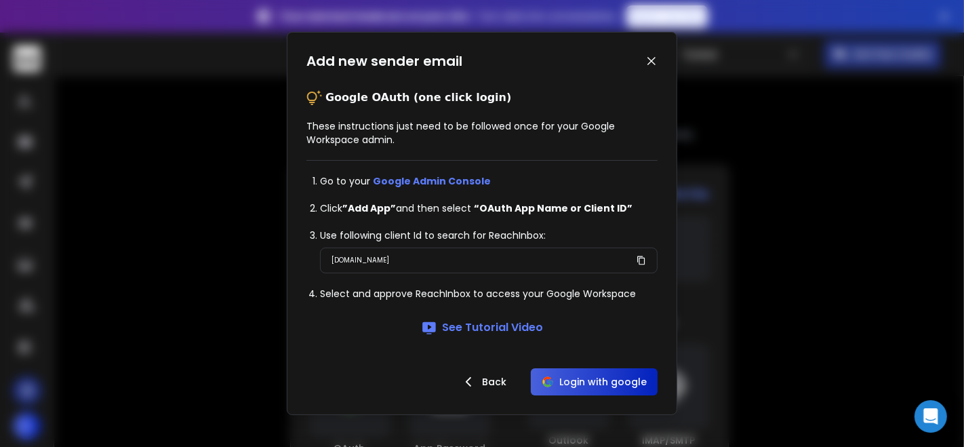
click at [585, 373] on button "Login with google" at bounding box center [594, 381] width 127 height 27
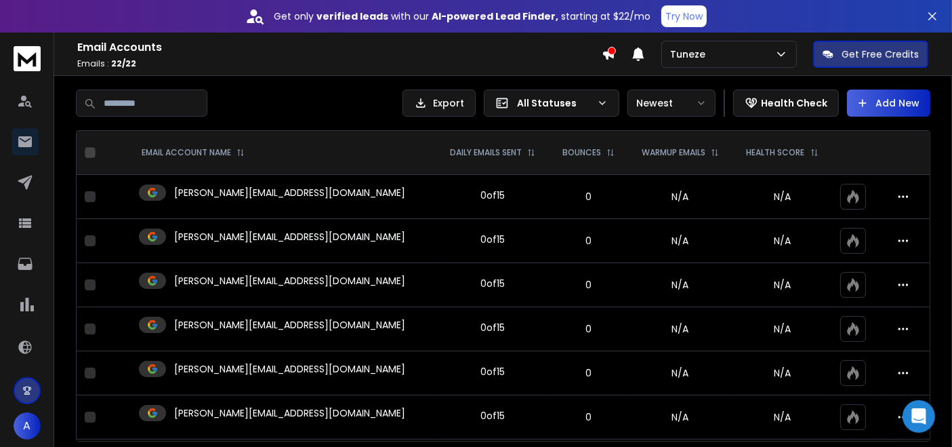
click at [884, 103] on button "Add New" at bounding box center [888, 102] width 83 height 27
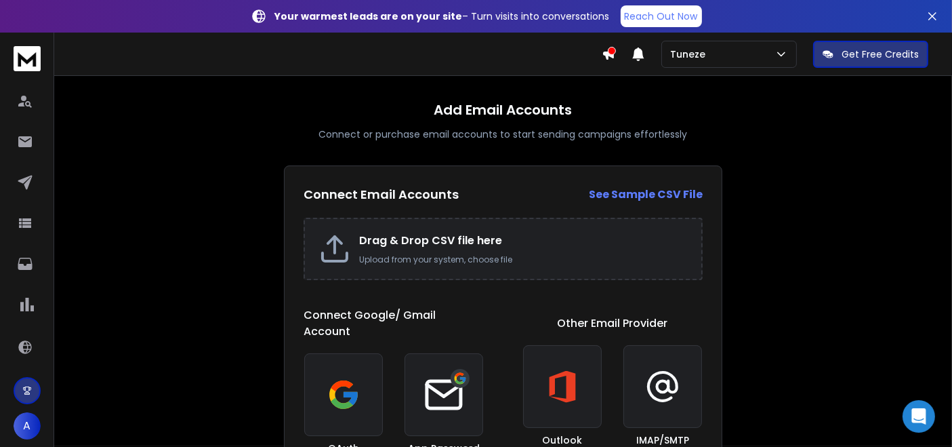
click at [336, 392] on icon at bounding box center [344, 394] width 34 height 41
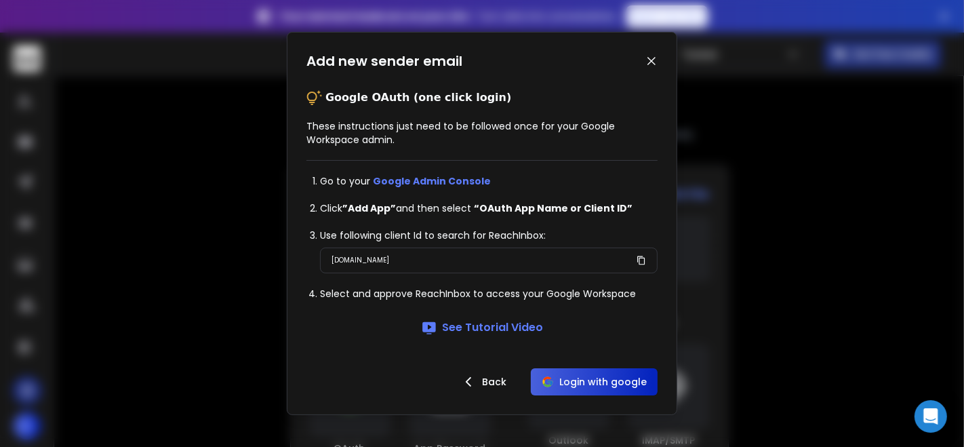
click at [607, 376] on button "Login with google" at bounding box center [594, 381] width 127 height 27
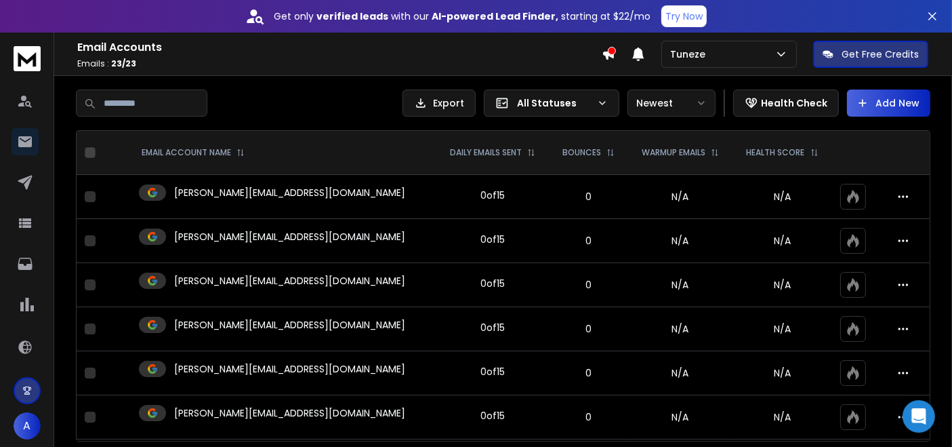
click at [896, 98] on button "Add New" at bounding box center [888, 102] width 83 height 27
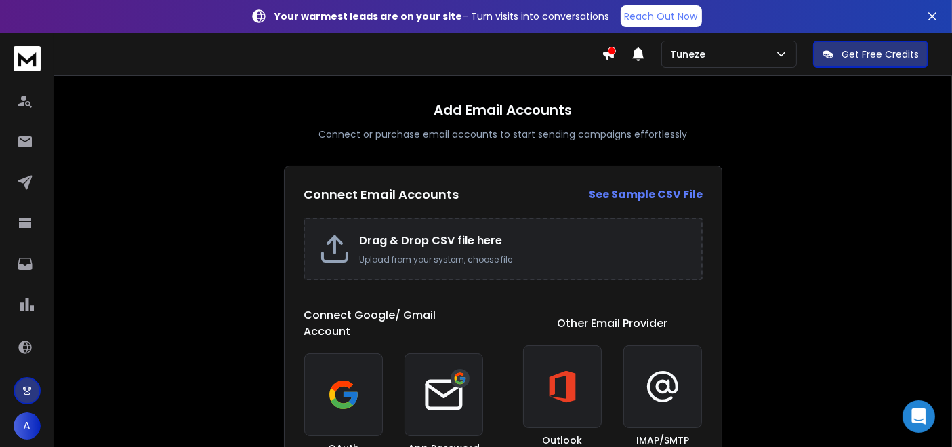
click at [365, 394] on div at bounding box center [343, 394] width 79 height 83
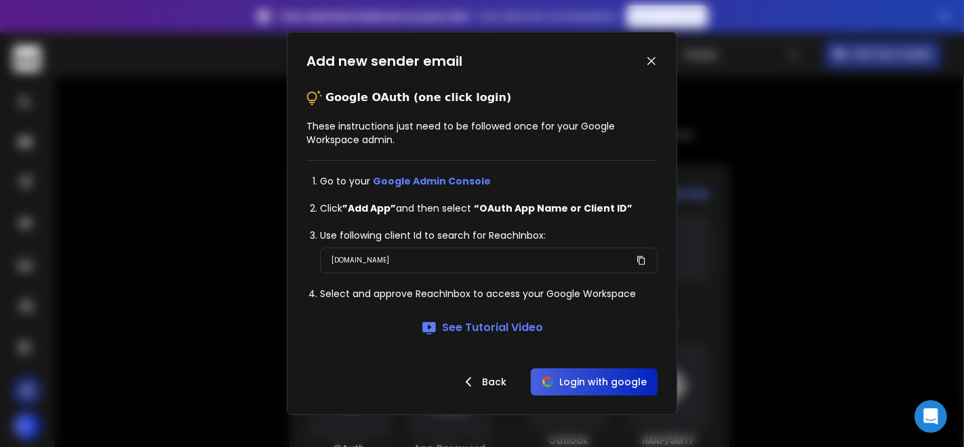
click at [613, 374] on button "Login with google" at bounding box center [594, 381] width 127 height 27
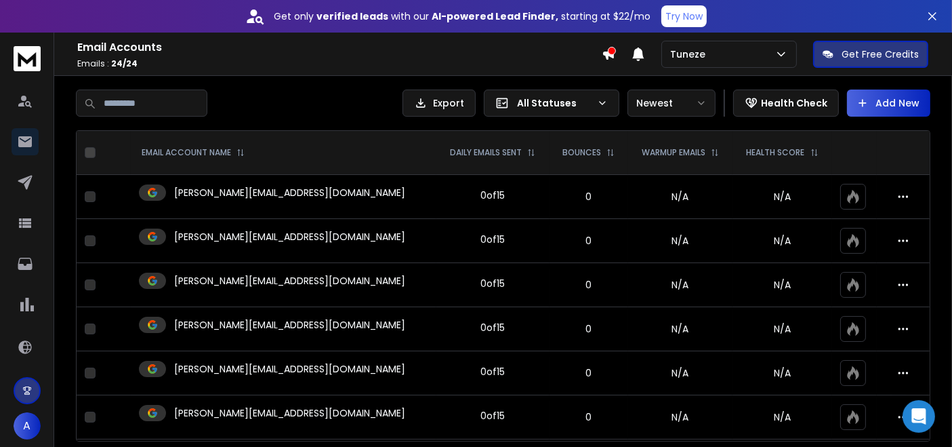
click at [861, 107] on icon at bounding box center [862, 102] width 9 height 9
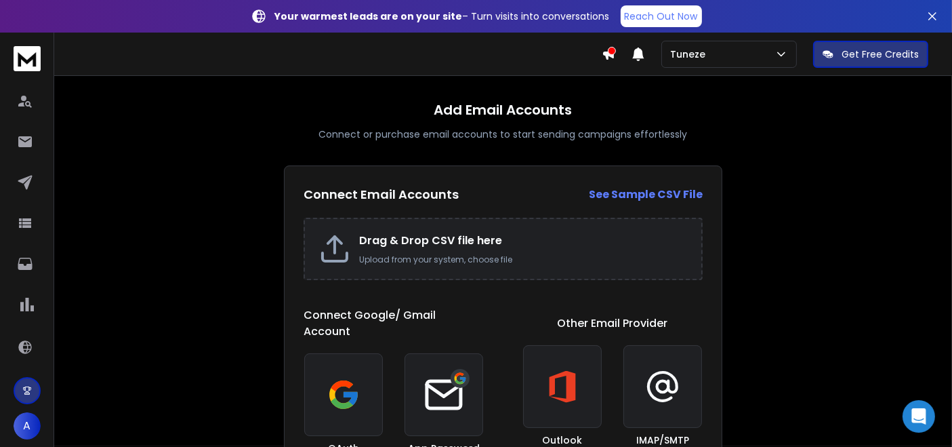
click at [358, 396] on icon at bounding box center [344, 394] width 34 height 41
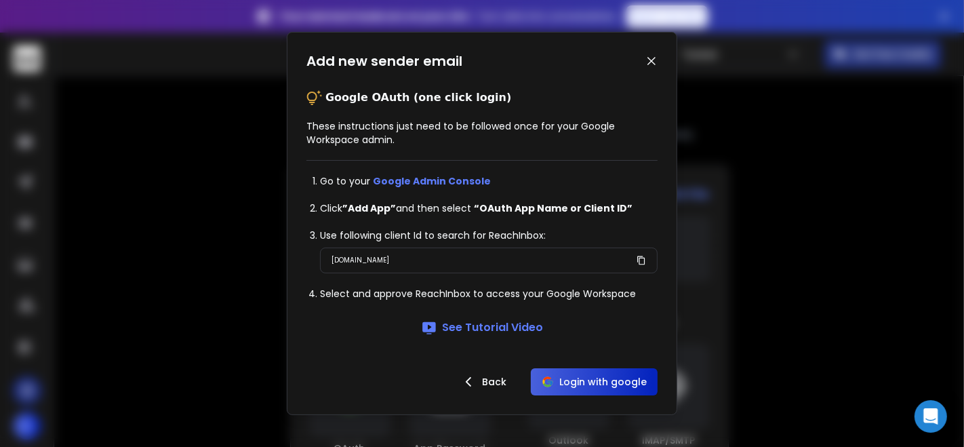
click at [613, 382] on button "Login with google" at bounding box center [594, 381] width 127 height 27
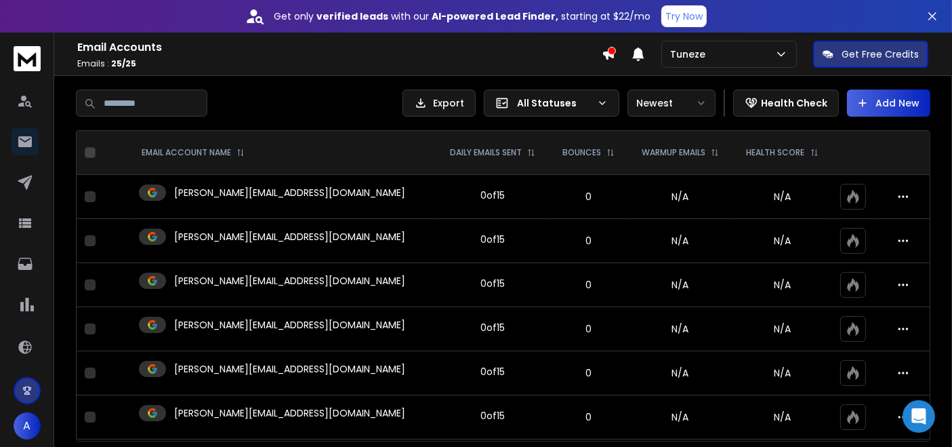
click at [905, 96] on button "Add New" at bounding box center [888, 102] width 83 height 27
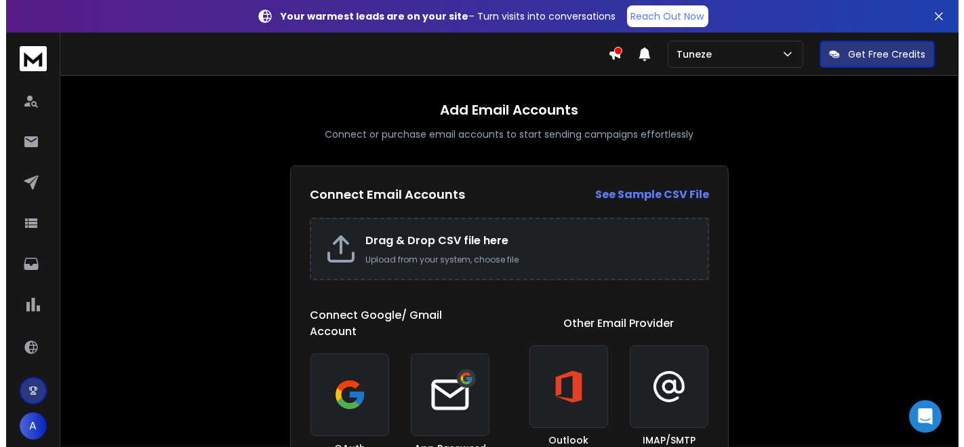
scroll to position [49, 0]
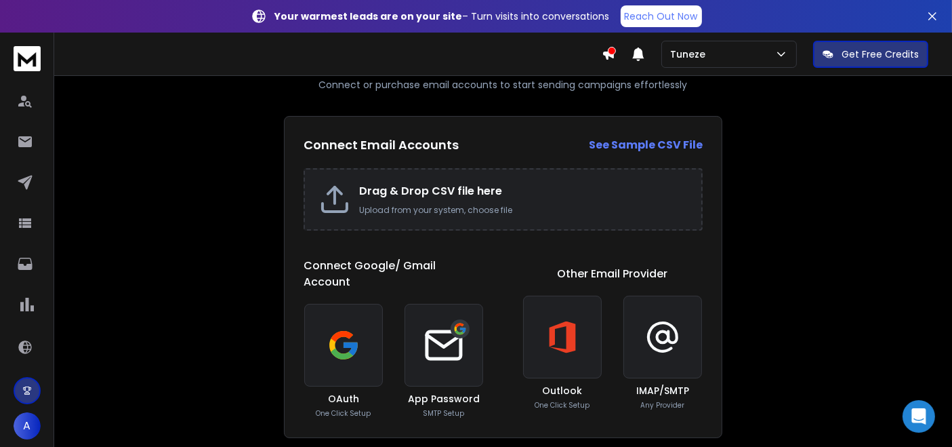
click at [357, 342] on icon at bounding box center [351, 349] width 14 height 14
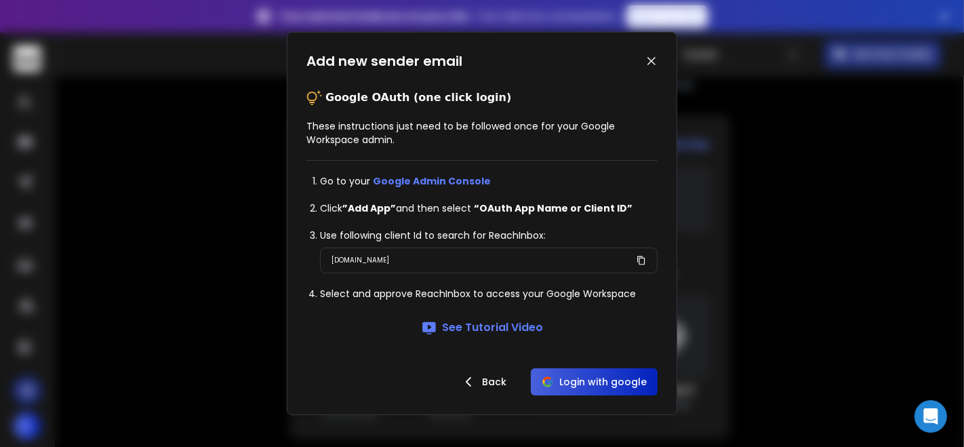
click at [611, 382] on button "Login with google" at bounding box center [594, 381] width 127 height 27
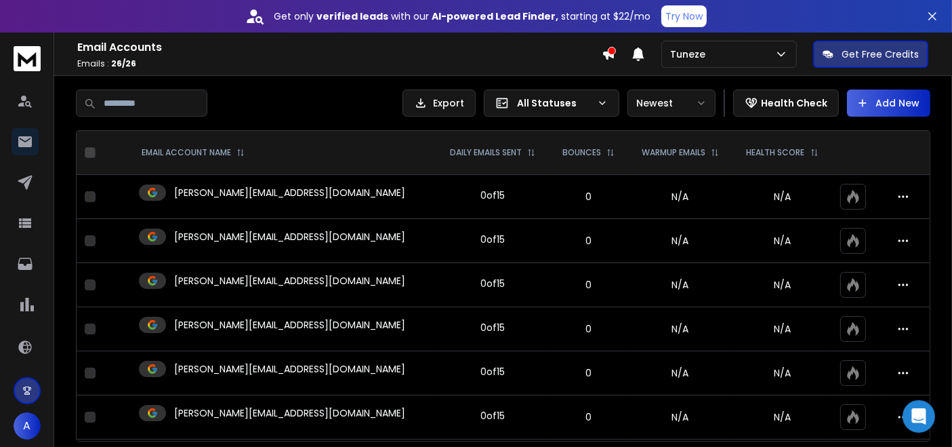
click at [884, 102] on button "Add New" at bounding box center [888, 102] width 83 height 27
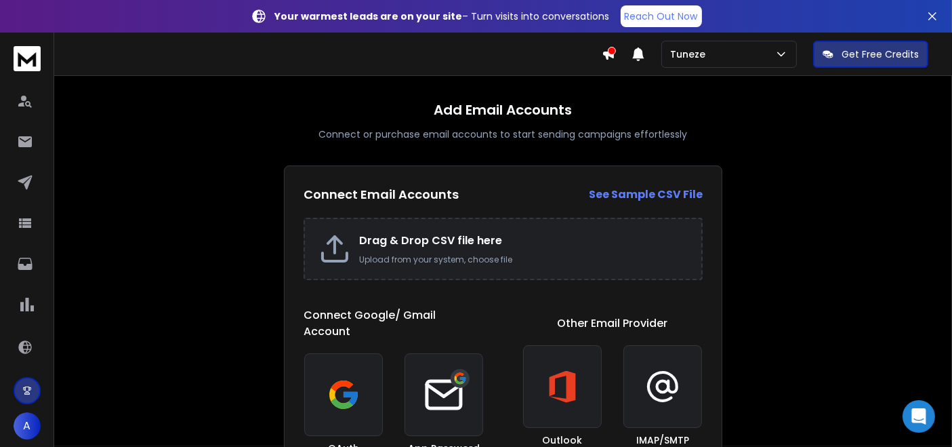
click at [376, 388] on div at bounding box center [343, 394] width 79 height 83
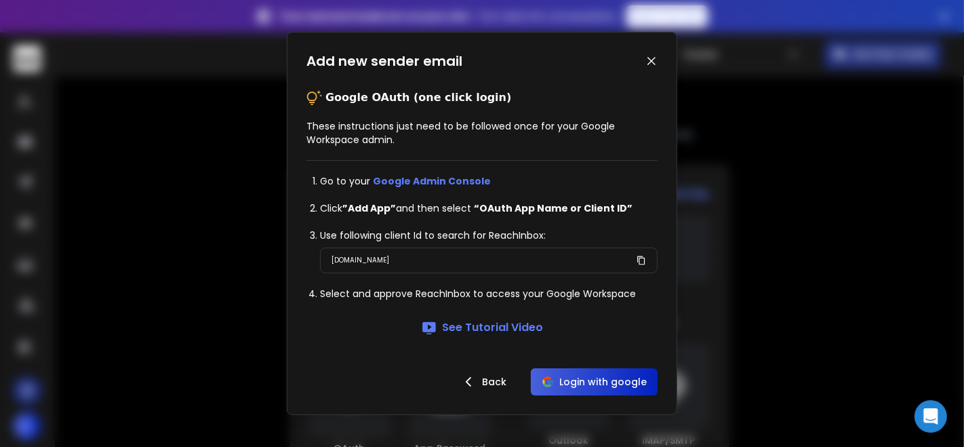
click at [583, 382] on button "Login with google" at bounding box center [594, 381] width 127 height 27
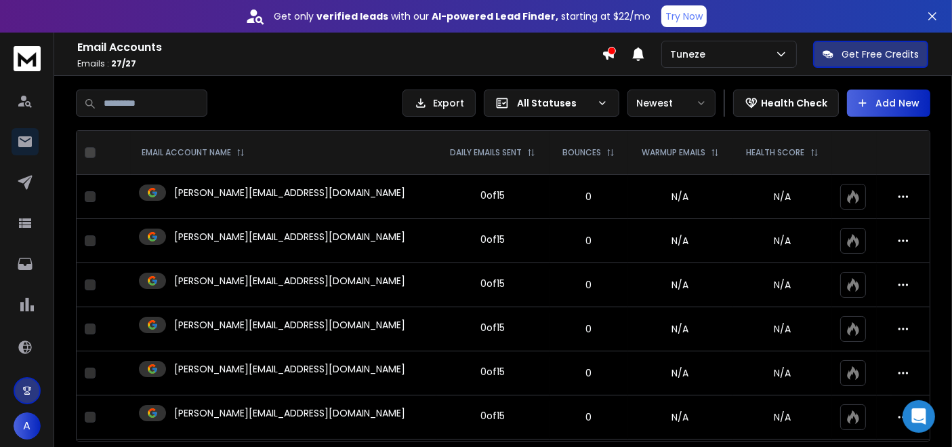
click at [914, 98] on button "Add New" at bounding box center [888, 102] width 83 height 27
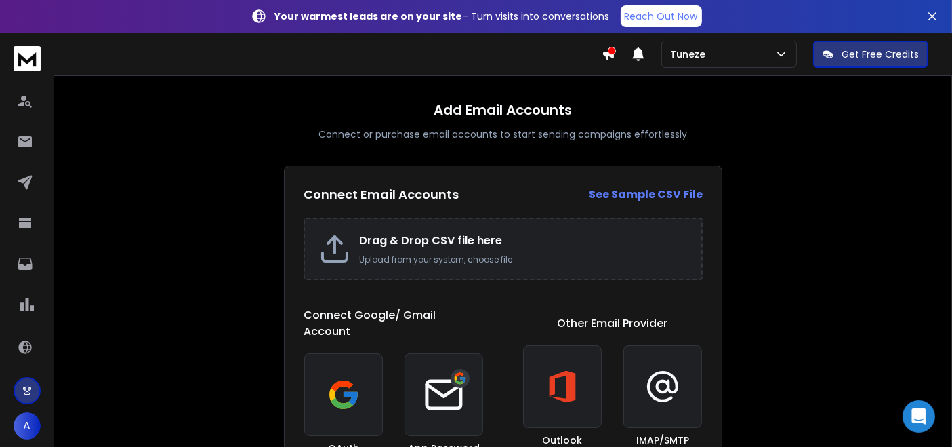
click at [367, 390] on div at bounding box center [343, 394] width 79 height 83
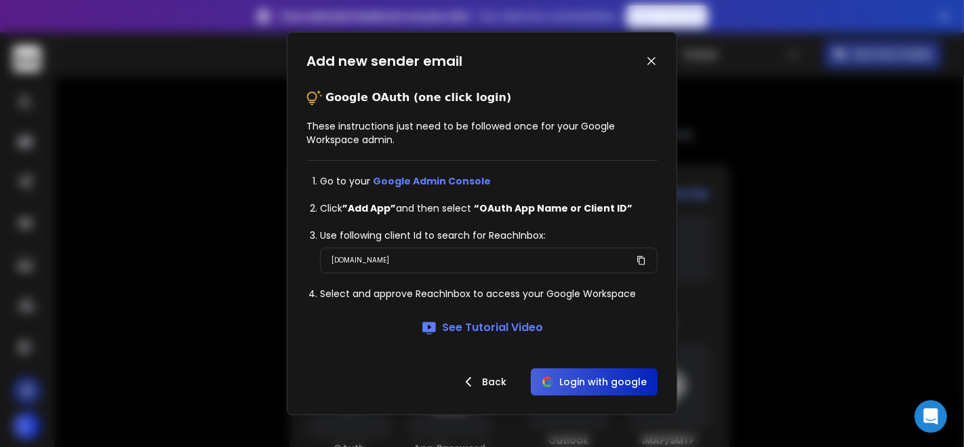
click at [592, 378] on button "Login with google" at bounding box center [594, 381] width 127 height 27
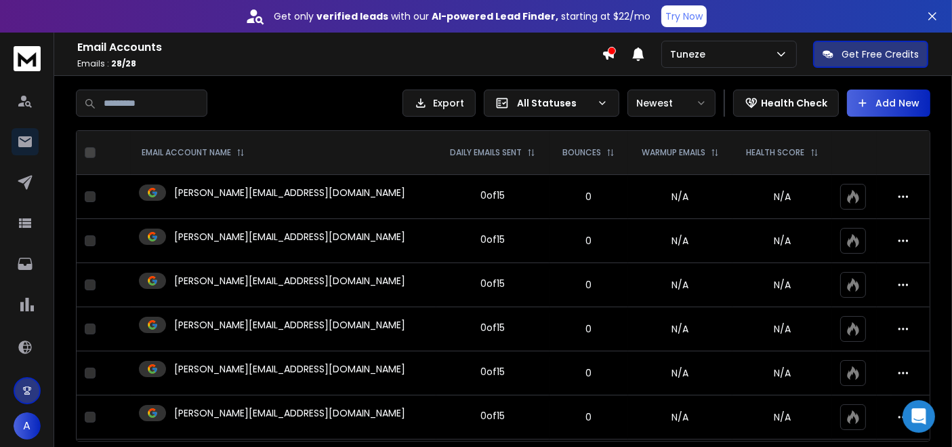
click at [892, 103] on button "Add New" at bounding box center [888, 102] width 83 height 27
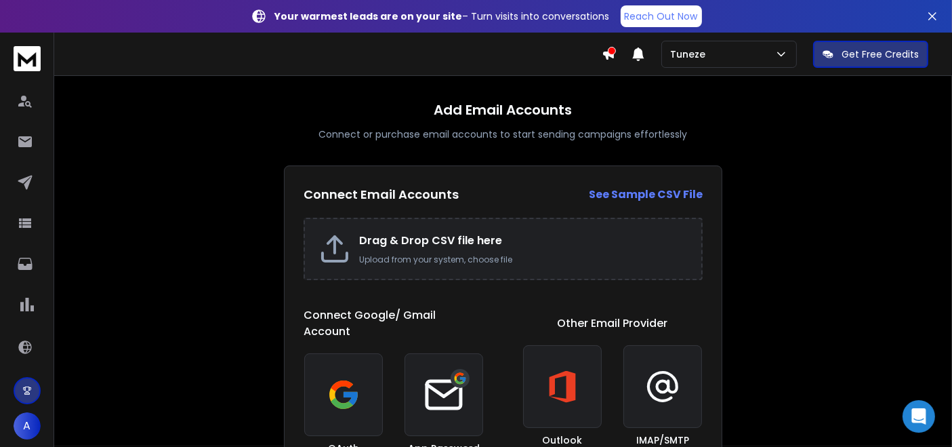
click at [353, 406] on div at bounding box center [343, 394] width 79 height 83
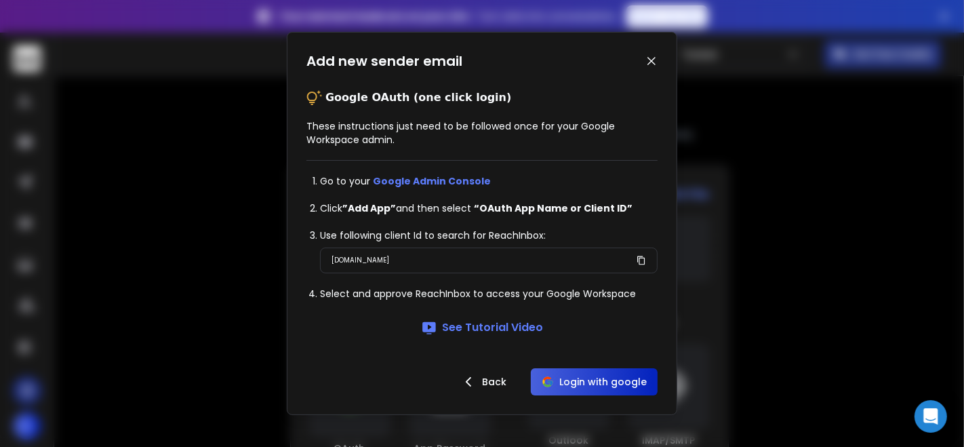
click at [608, 384] on button "Login with google" at bounding box center [594, 381] width 127 height 27
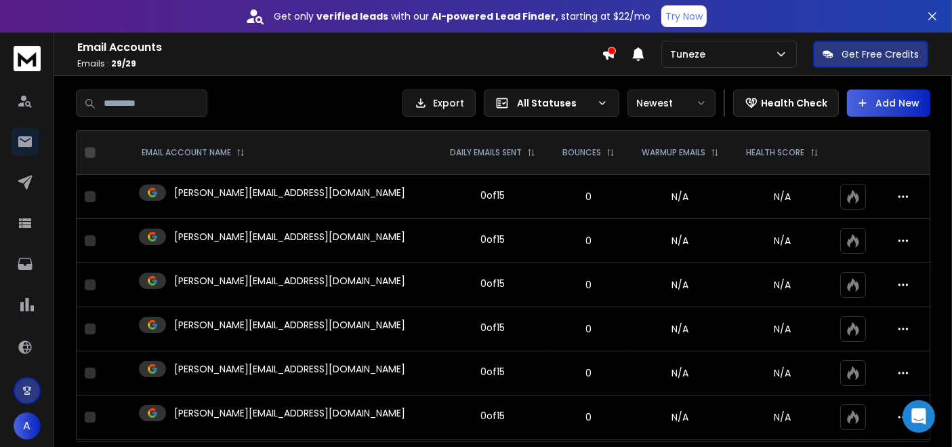
click at [882, 98] on button "Add New" at bounding box center [888, 102] width 83 height 27
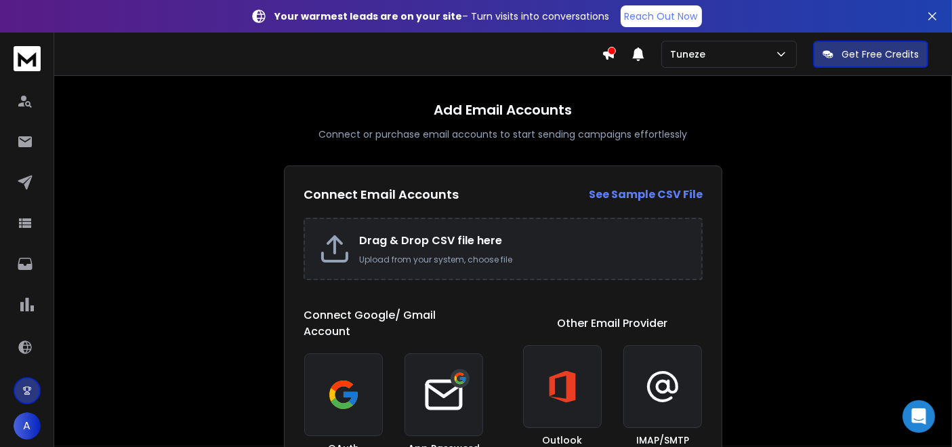
click at [367, 391] on div at bounding box center [343, 394] width 79 height 83
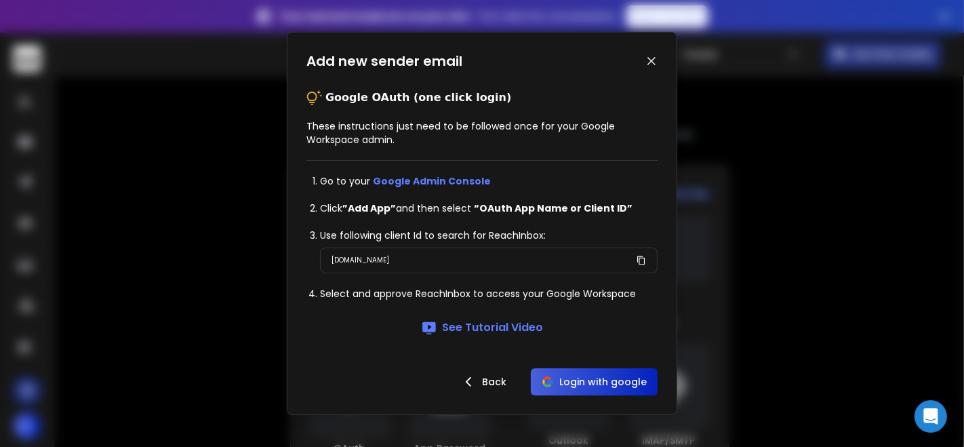
click at [598, 380] on button "Login with google" at bounding box center [594, 381] width 127 height 27
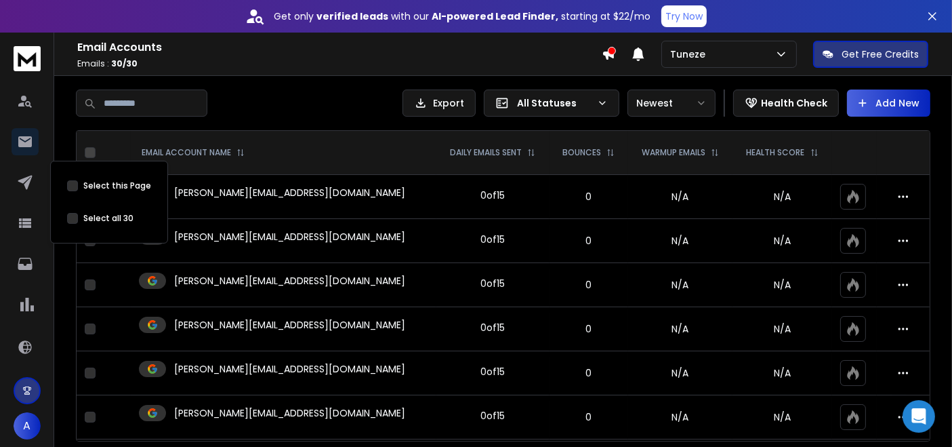
click at [89, 149] on button "Select this Page" at bounding box center [90, 152] width 11 height 11
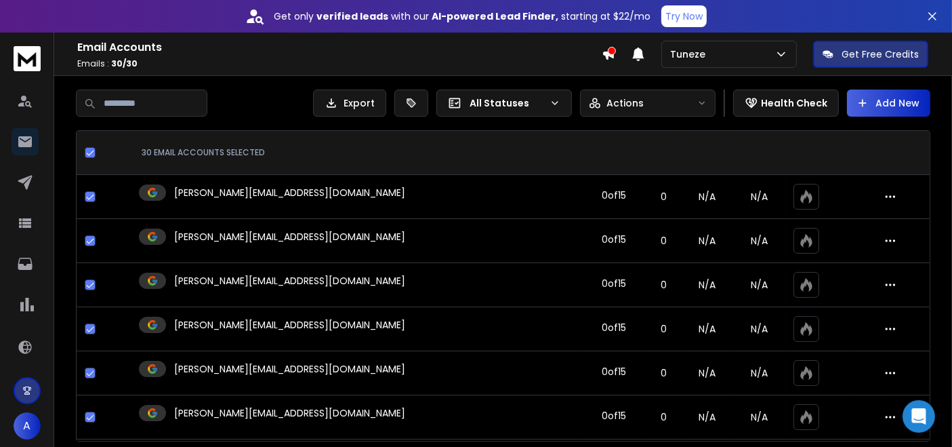
click at [794, 199] on div at bounding box center [807, 197] width 26 height 26
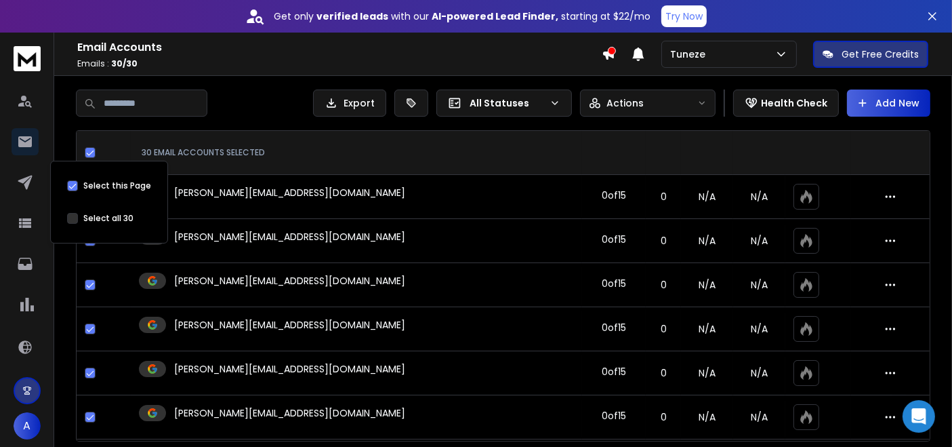
click at [89, 150] on button "Select this Page" at bounding box center [90, 152] width 11 height 11
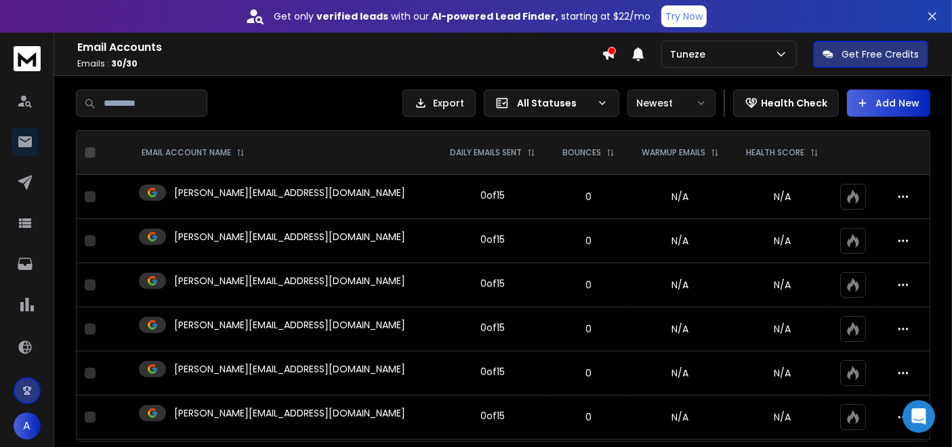
click at [937, 12] on icon at bounding box center [932, 16] width 12 height 12
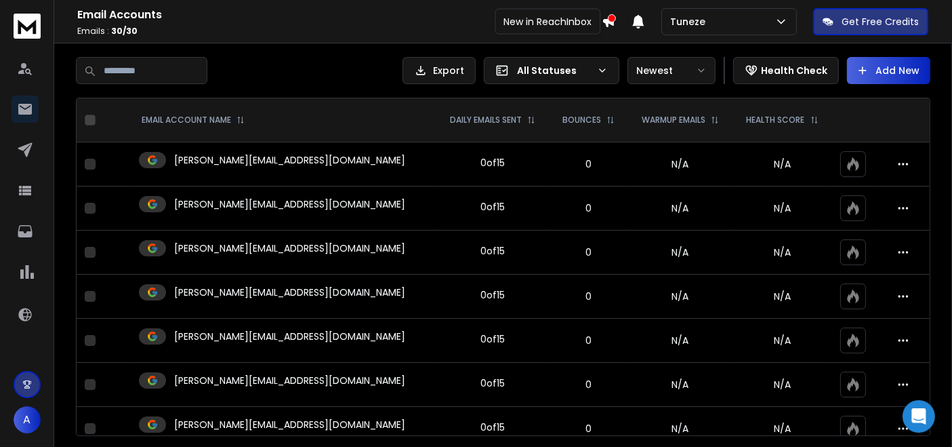
click at [616, 20] on div at bounding box center [612, 18] width 8 height 8
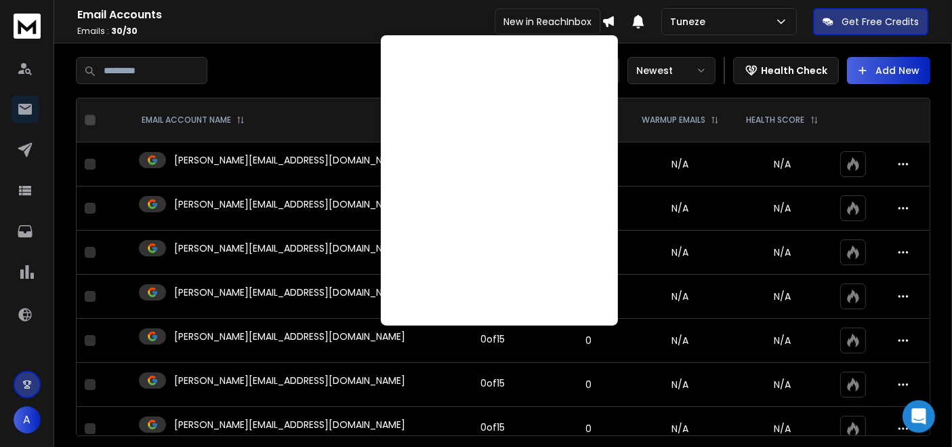
click at [613, 18] on icon at bounding box center [608, 21] width 11 height 11
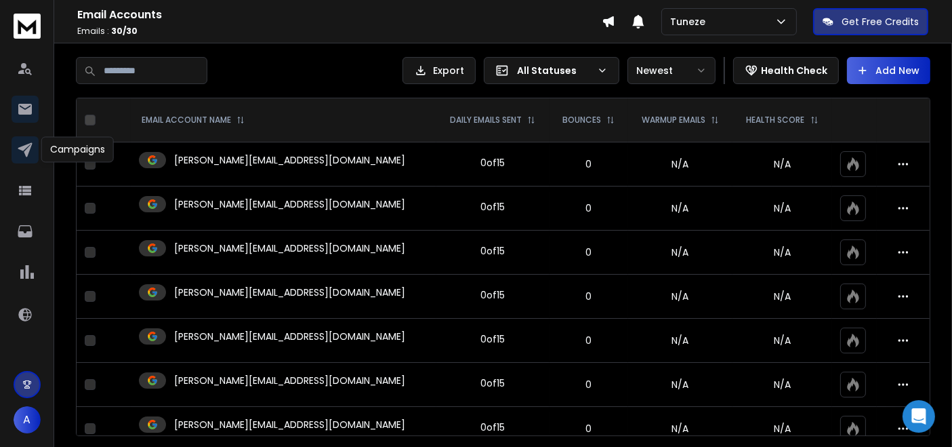
click at [25, 152] on icon at bounding box center [25, 149] width 14 height 14
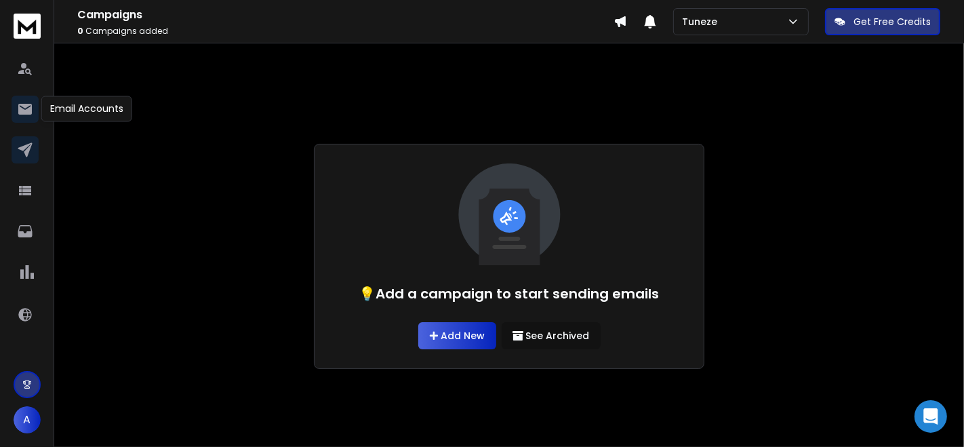
click at [15, 110] on link at bounding box center [25, 109] width 27 height 27
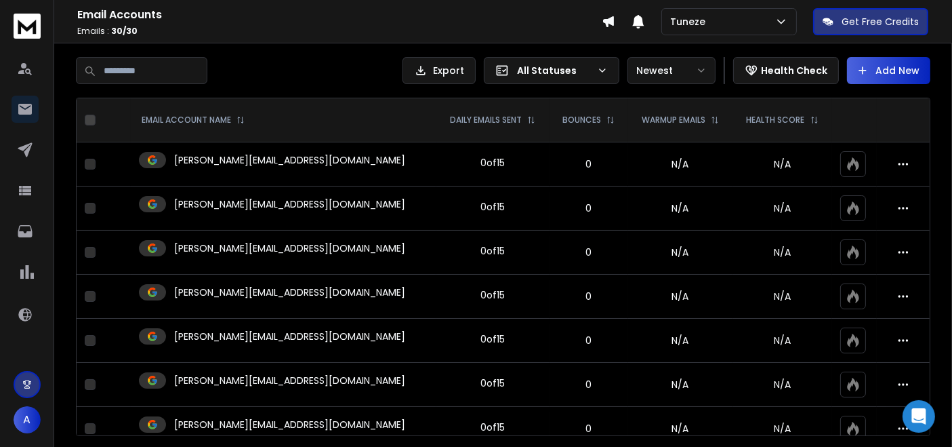
click at [573, 66] on p "All Statuses" at bounding box center [554, 71] width 75 height 14
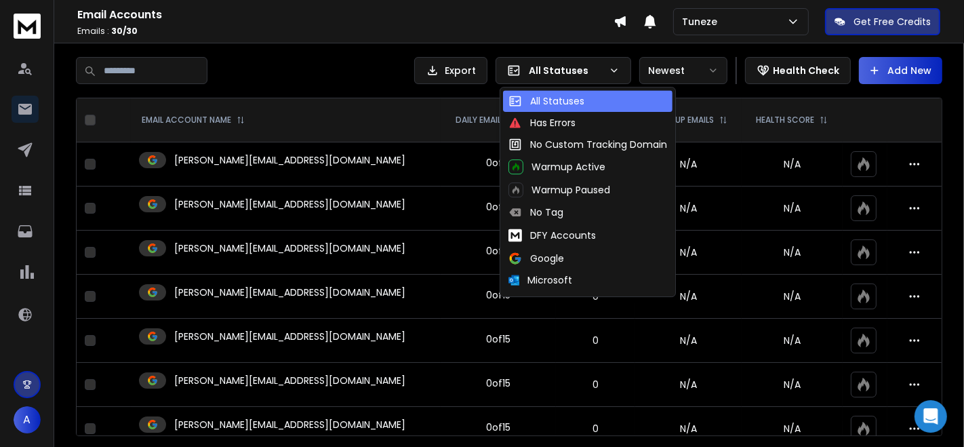
click at [573, 66] on p "All Statuses" at bounding box center [566, 71] width 75 height 14
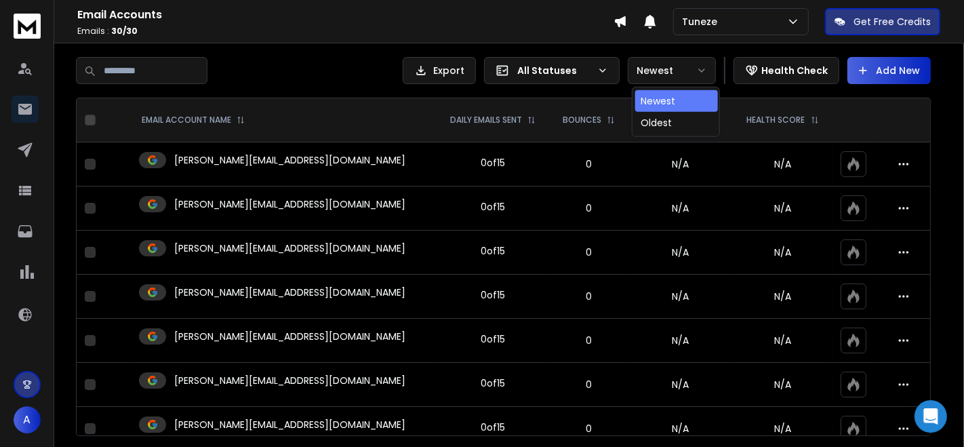
click at [685, 68] on button "Newest" at bounding box center [672, 70] width 88 height 27
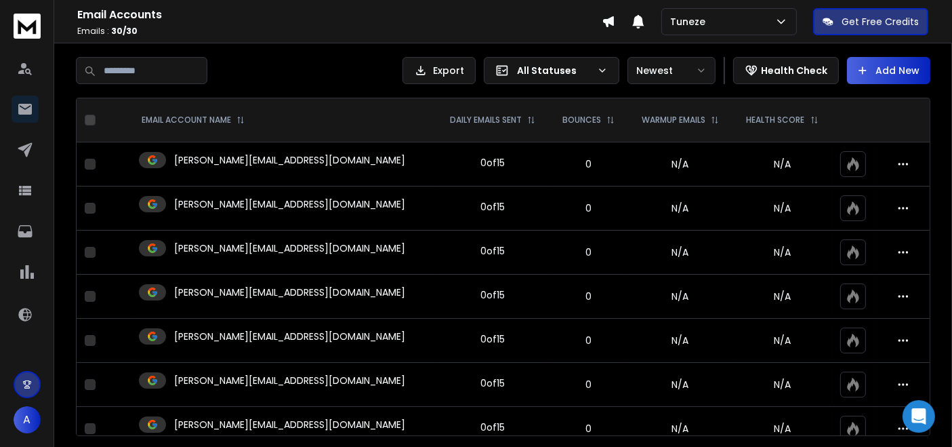
click at [685, 68] on button "Newest" at bounding box center [672, 70] width 88 height 27
click at [782, 74] on p "Health Check" at bounding box center [794, 71] width 66 height 14
click at [23, 32] on img at bounding box center [27, 26] width 27 height 25
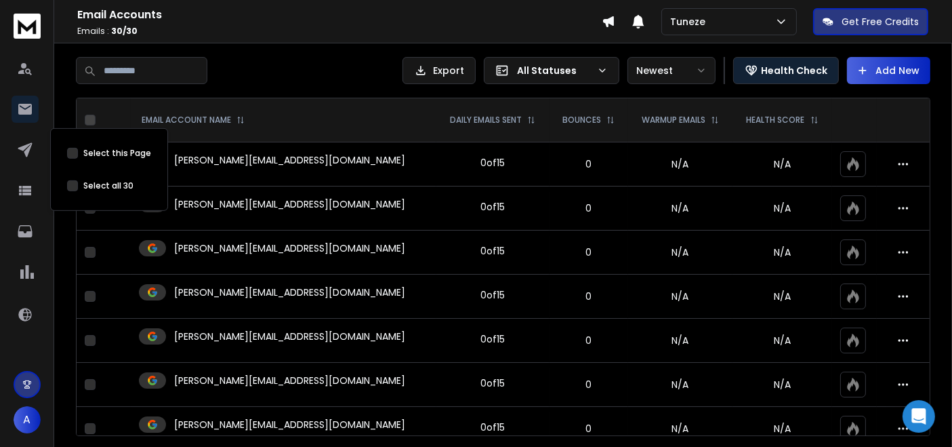
click at [89, 119] on button "Select this Page" at bounding box center [90, 120] width 11 height 11
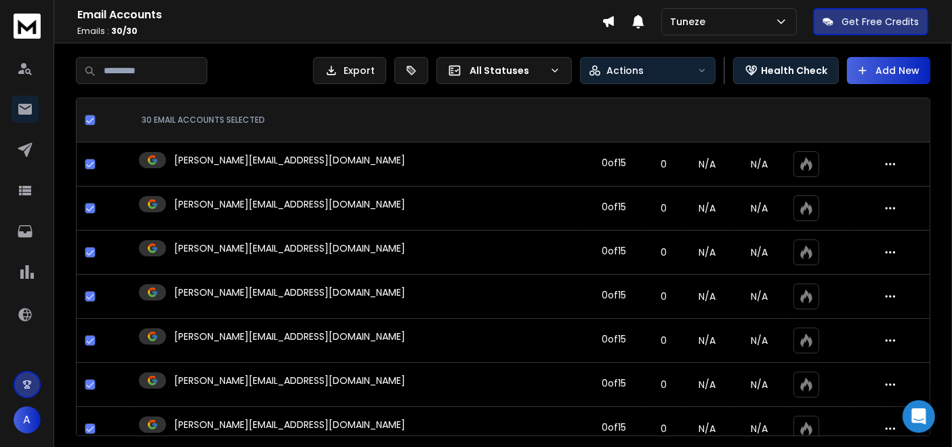
click at [704, 68] on icon "button" at bounding box center [701, 70] width 9 height 11
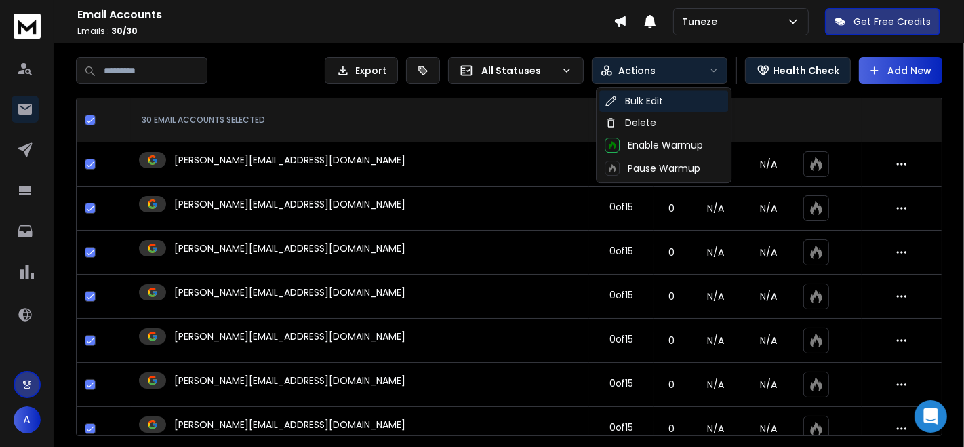
click at [712, 68] on button "Actions" at bounding box center [660, 70] width 136 height 27
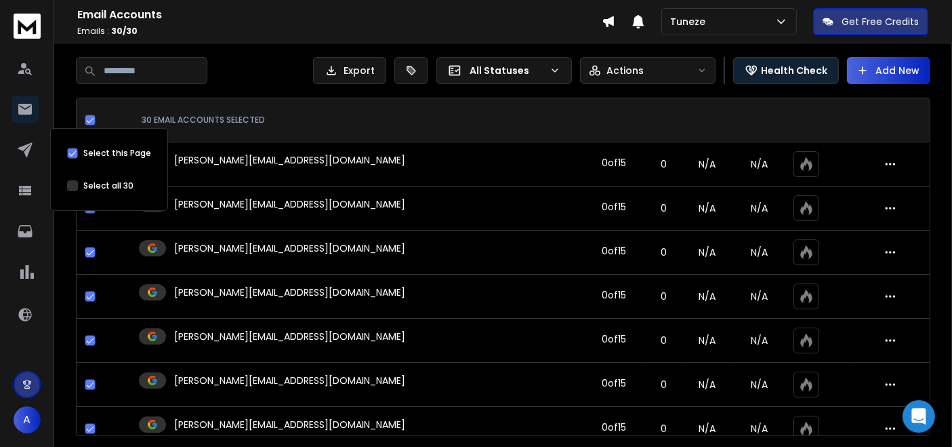
click at [85, 117] on button "Select this Page" at bounding box center [90, 120] width 11 height 11
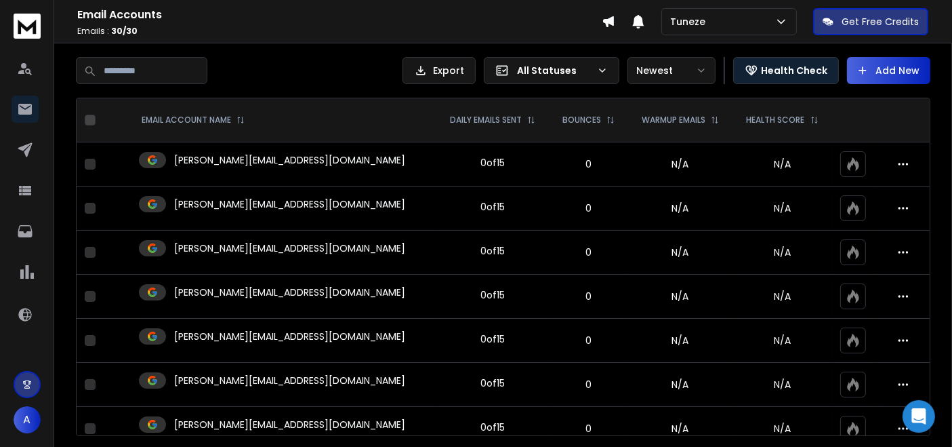
click at [480, 165] on div "0 of 15" at bounding box center [492, 163] width 24 height 14
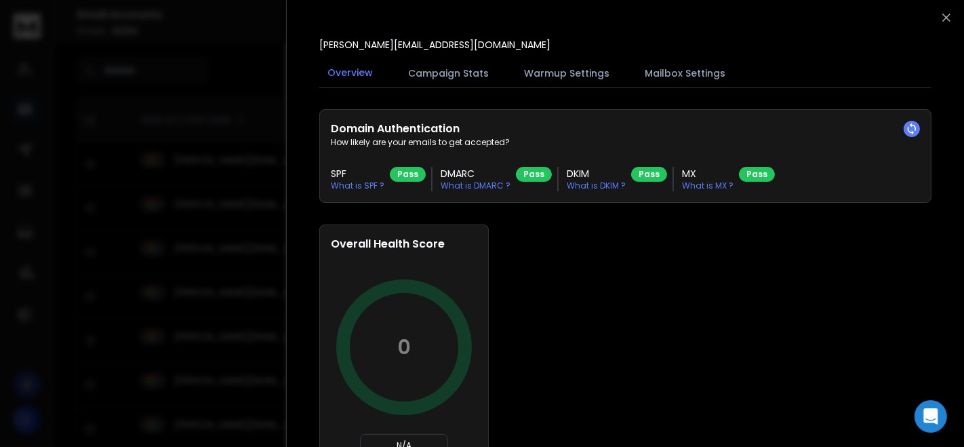
click at [427, 64] on button "Campaign Stats" at bounding box center [448, 73] width 97 height 30
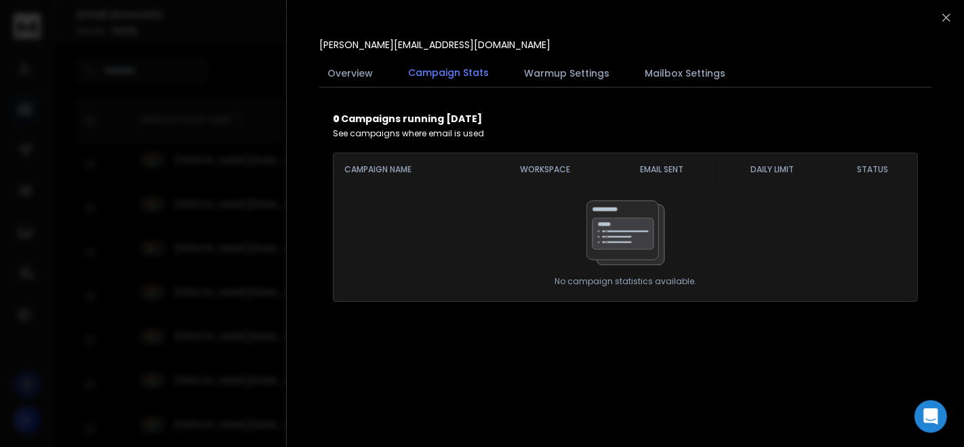
click at [586, 70] on button "Warmup Settings" at bounding box center [567, 73] width 102 height 30
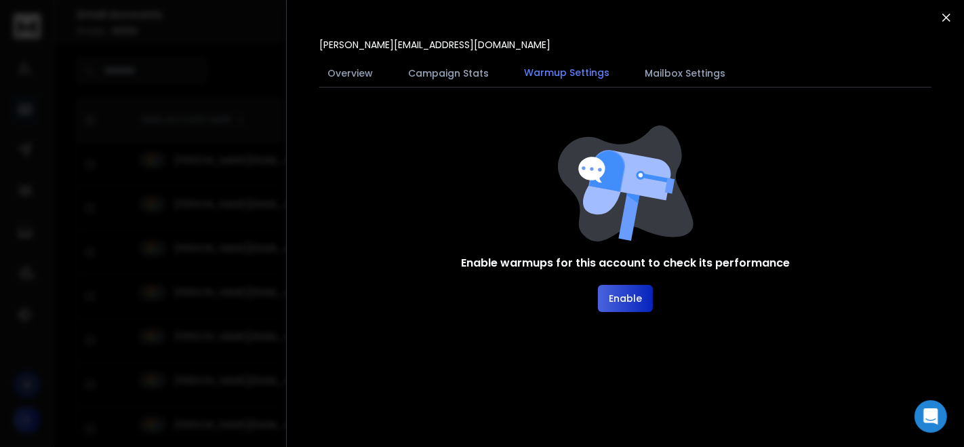
click at [943, 20] on icon "button" at bounding box center [946, 18] width 14 height 14
